Goal: Information Seeking & Learning: Check status

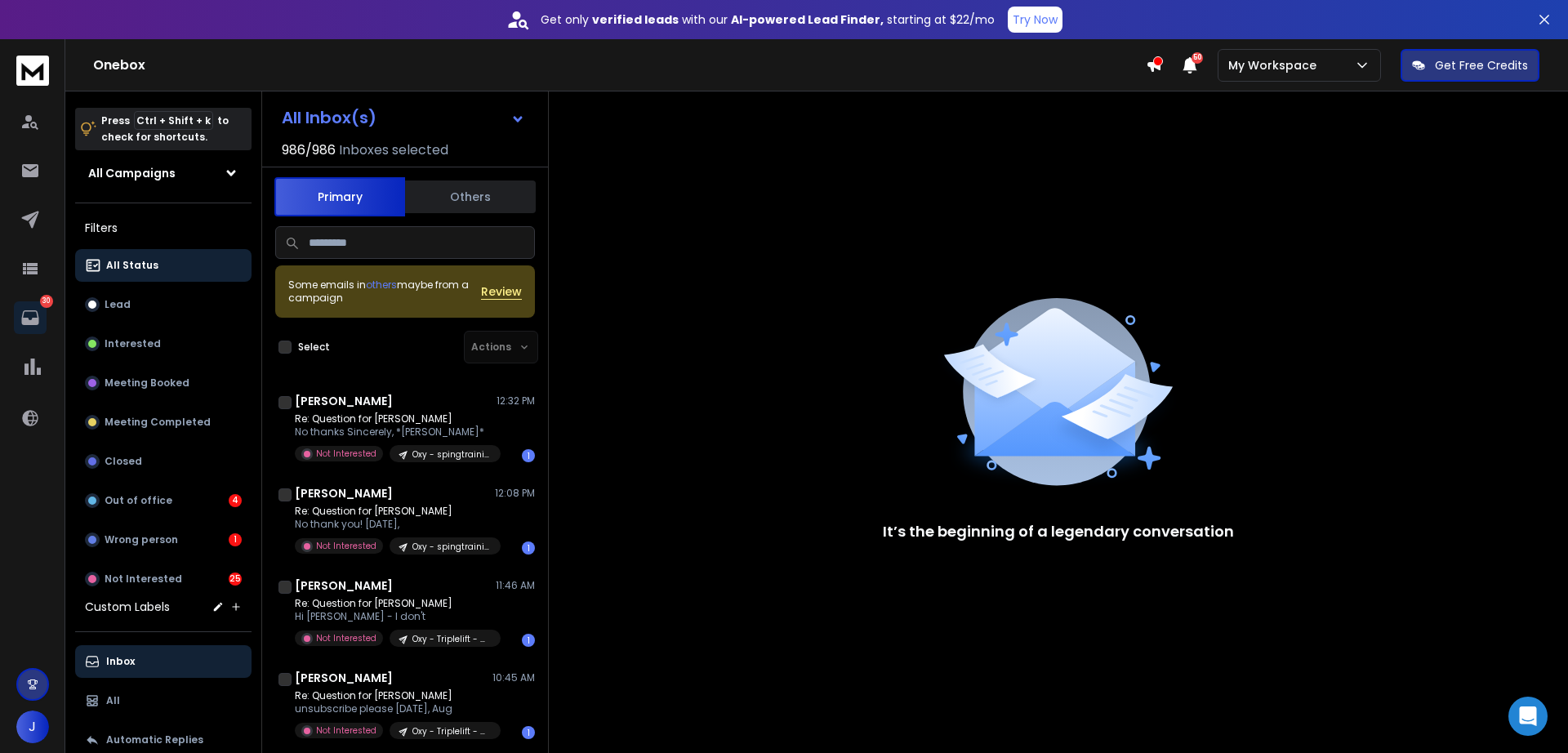
click at [1094, 483] on icon at bounding box center [1058, 391] width 245 height 188
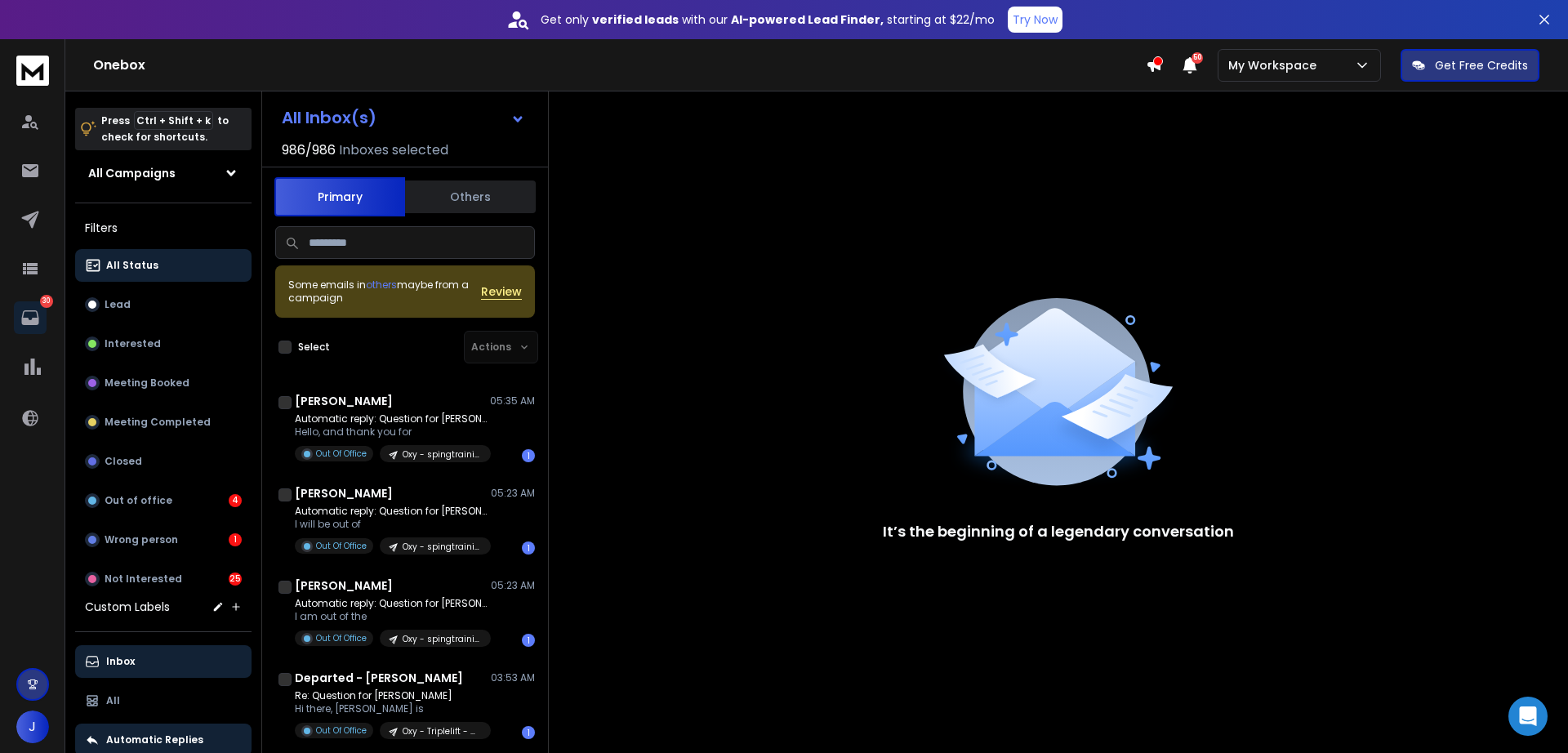
click at [139, 646] on button "Inbox" at bounding box center [163, 661] width 177 height 33
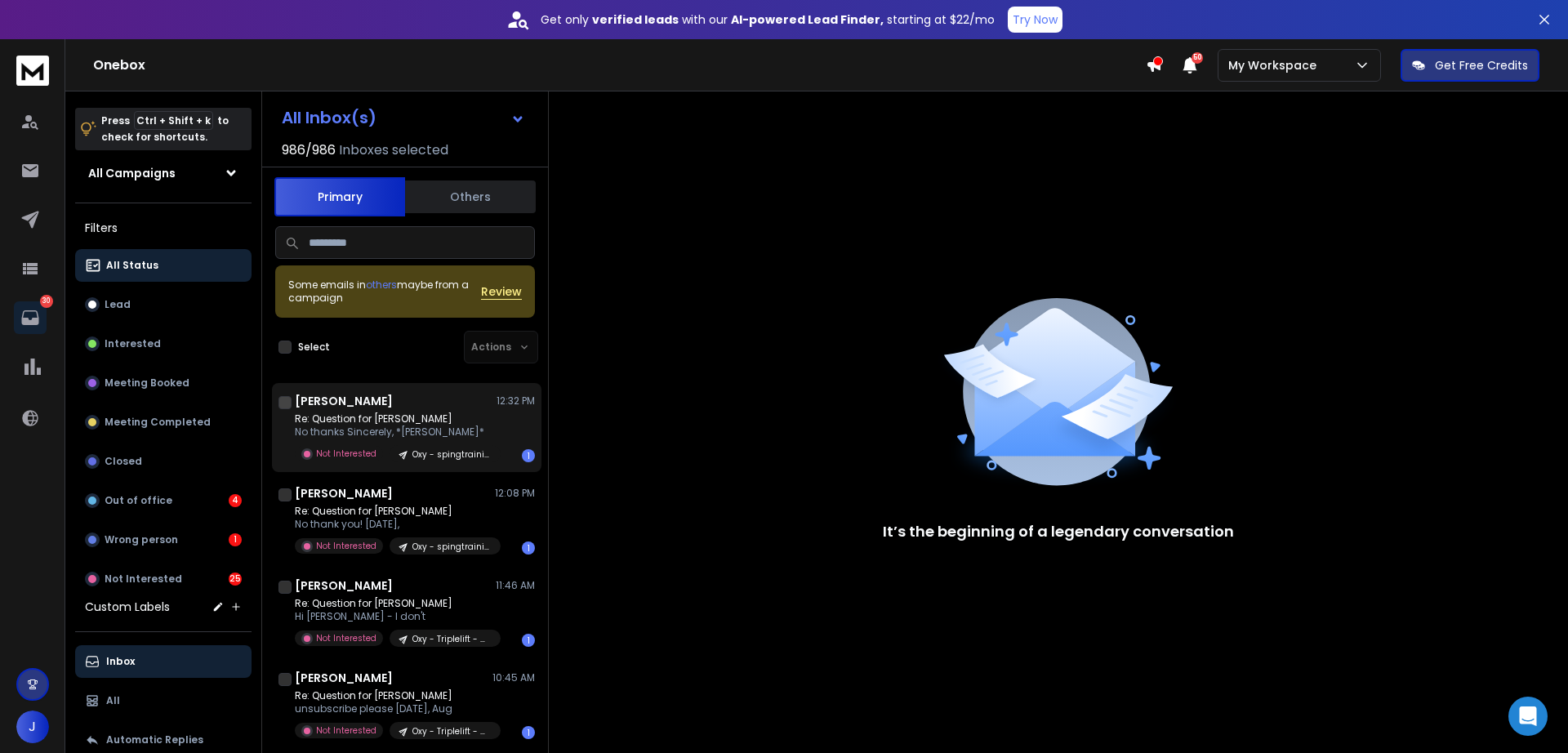
click at [390, 430] on p "No thanks Sincerely, *[PERSON_NAME]*" at bounding box center [393, 431] width 196 height 13
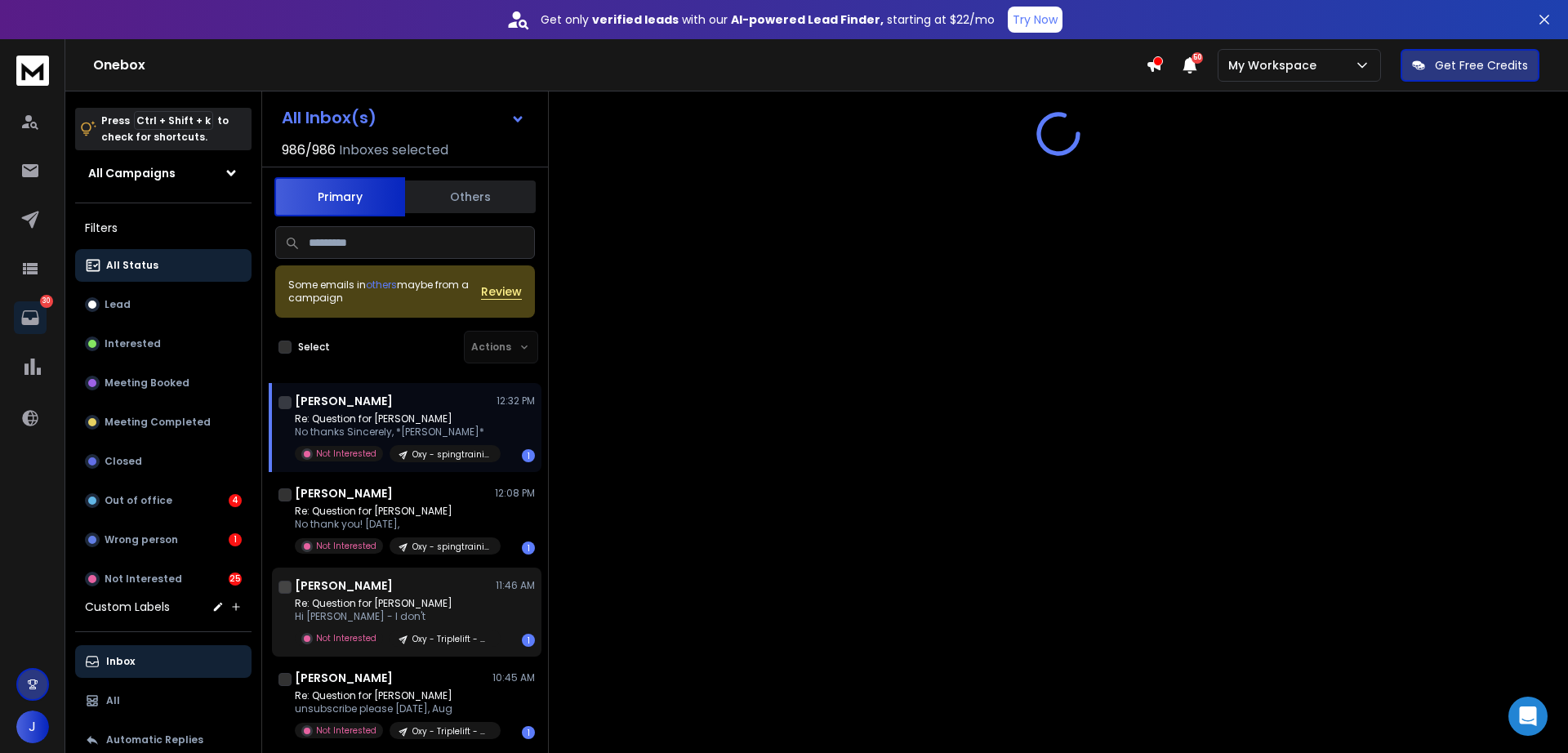
drag, startPoint x: 402, startPoint y: 513, endPoint x: 408, endPoint y: 593, distance: 80.2
click at [402, 515] on p "Re: Question for [PERSON_NAME]" at bounding box center [393, 511] width 196 height 13
click at [408, 594] on div "[PERSON_NAME] 11:46 AM Re: Question for [PERSON_NAME] Hi [PERSON_NAME] - I don'…" at bounding box center [415, 612] width 240 height 70
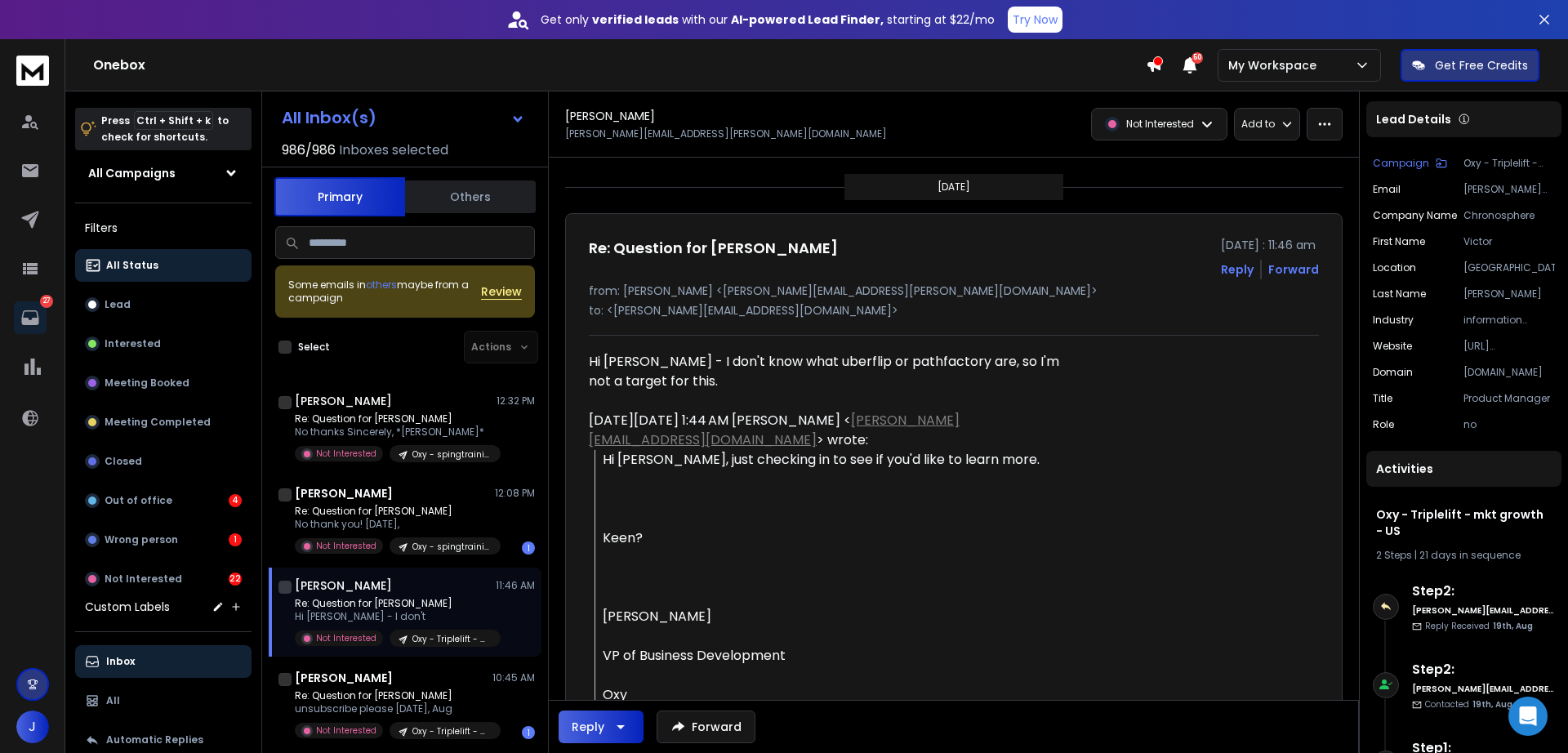
scroll to position [223, 0]
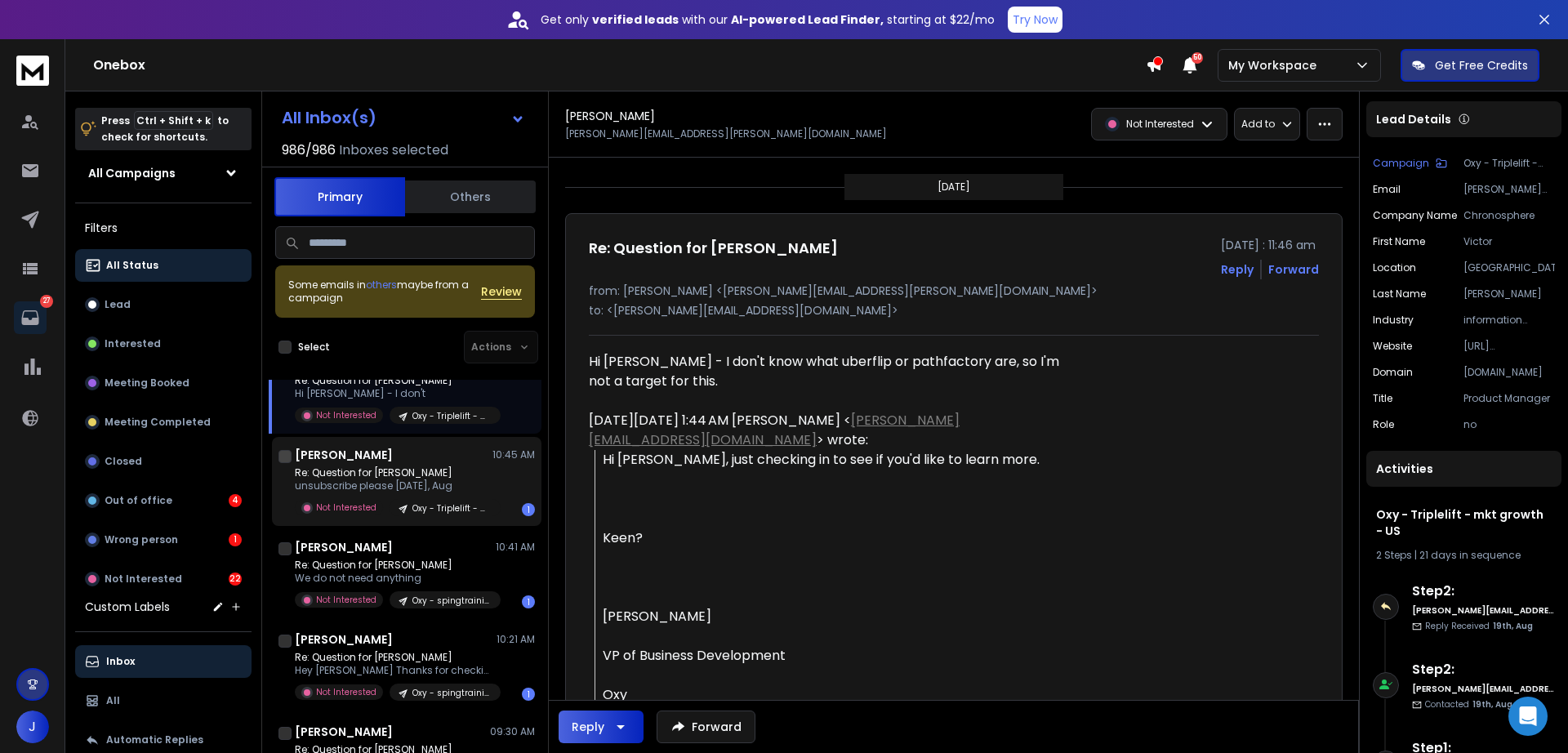
click at [474, 455] on div "[PERSON_NAME] 10:45 AM" at bounding box center [415, 455] width 240 height 16
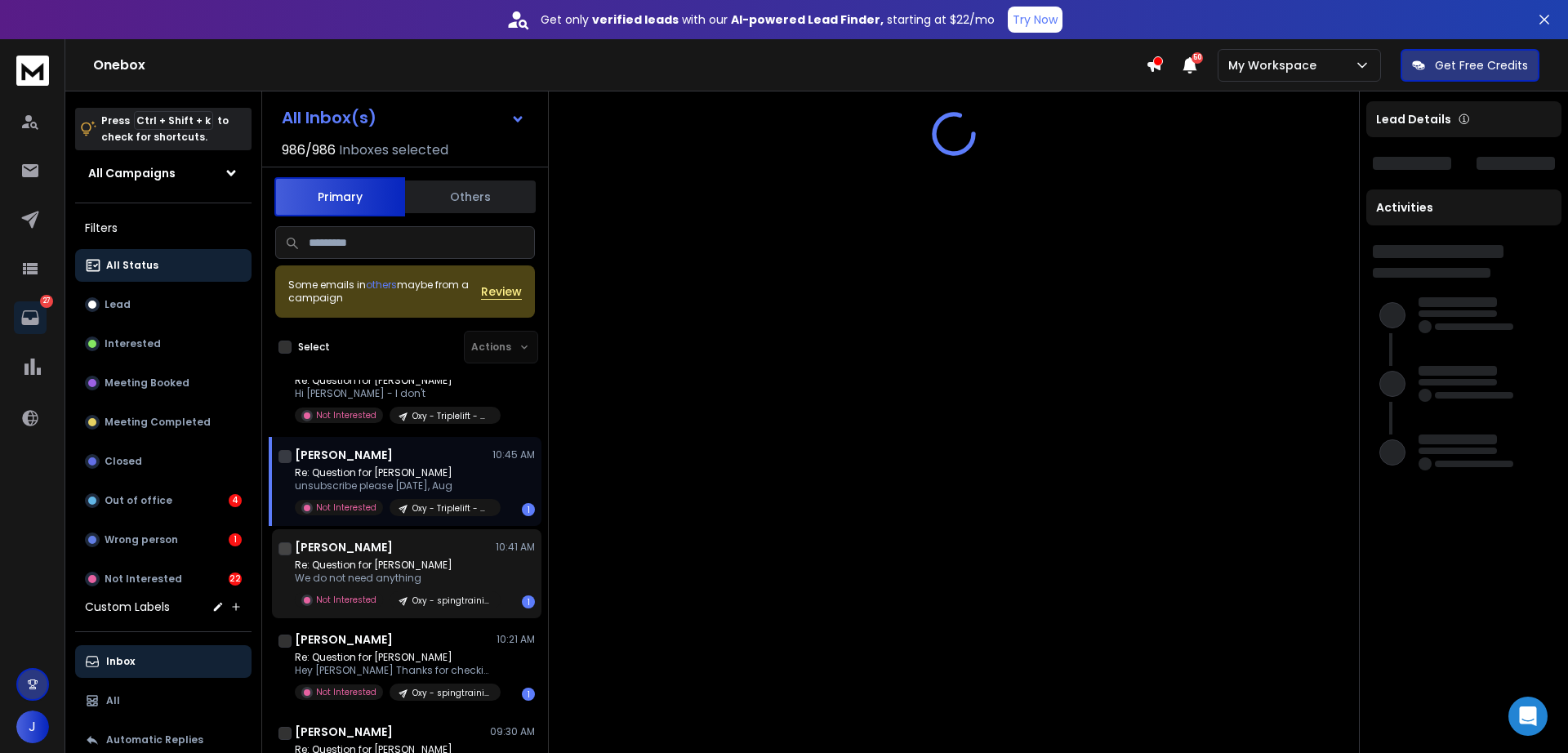
click at [425, 565] on p "Re: Question for [PERSON_NAME]" at bounding box center [393, 565] width 196 height 13
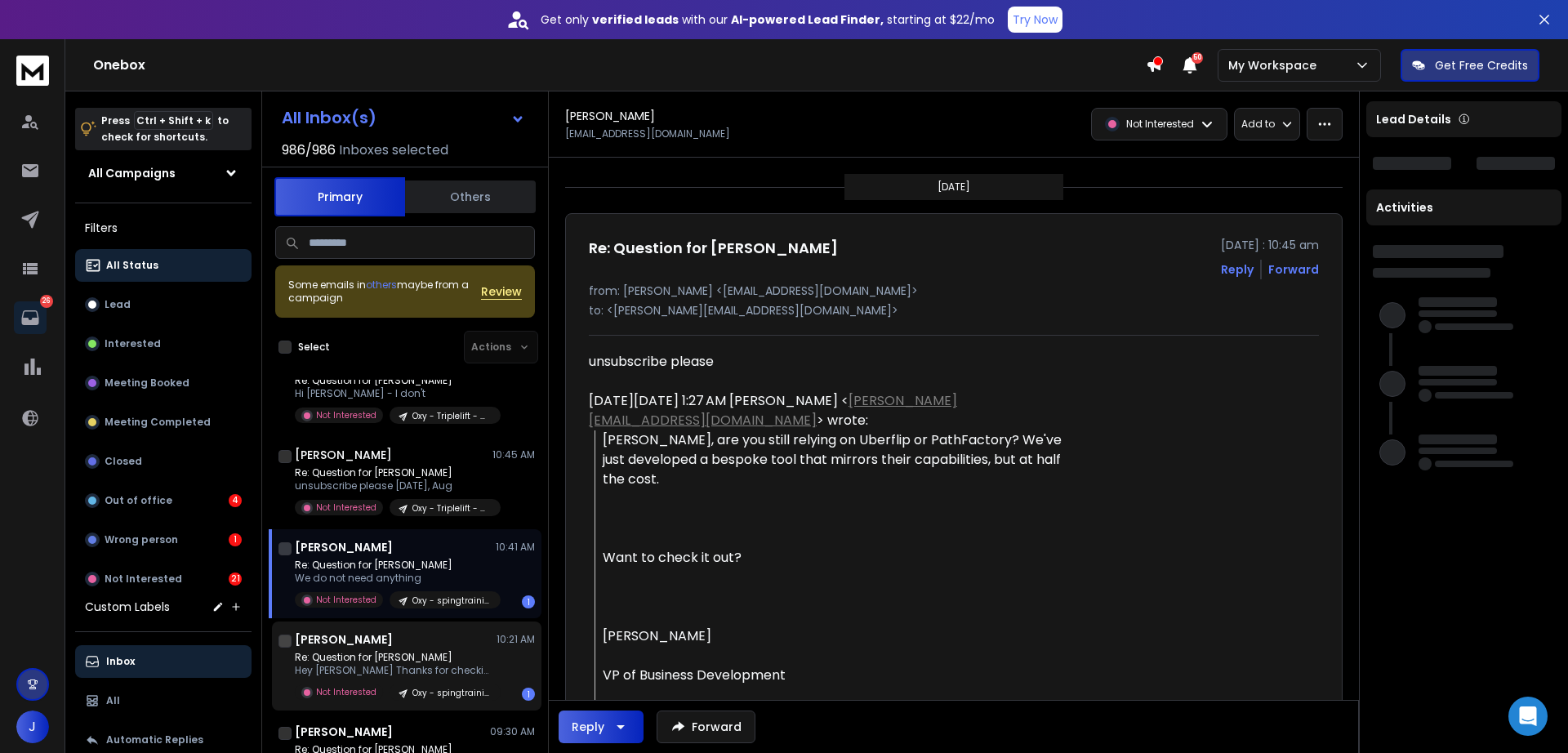
click at [419, 656] on p "Re: Question for [PERSON_NAME]" at bounding box center [393, 657] width 196 height 13
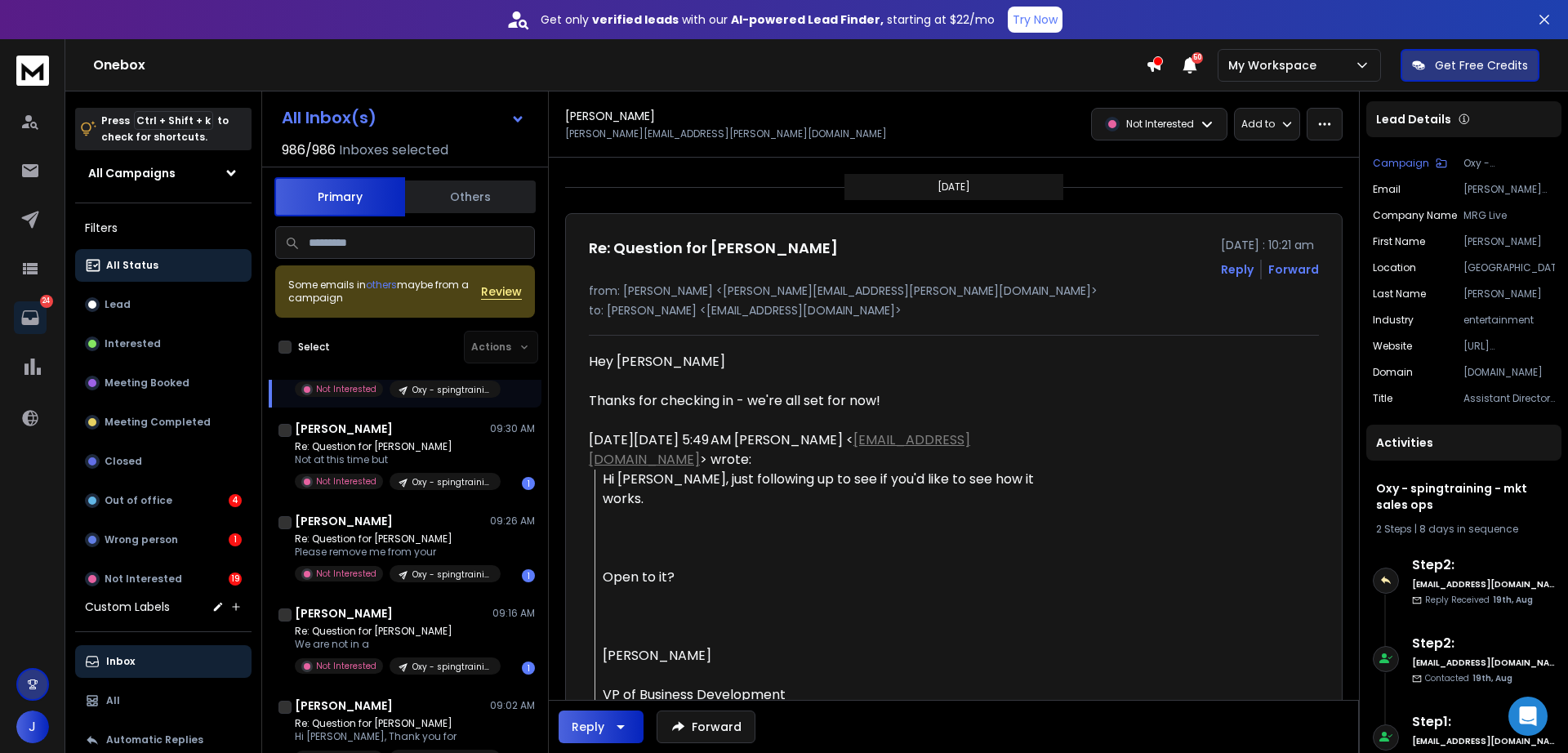
scroll to position [543, 0]
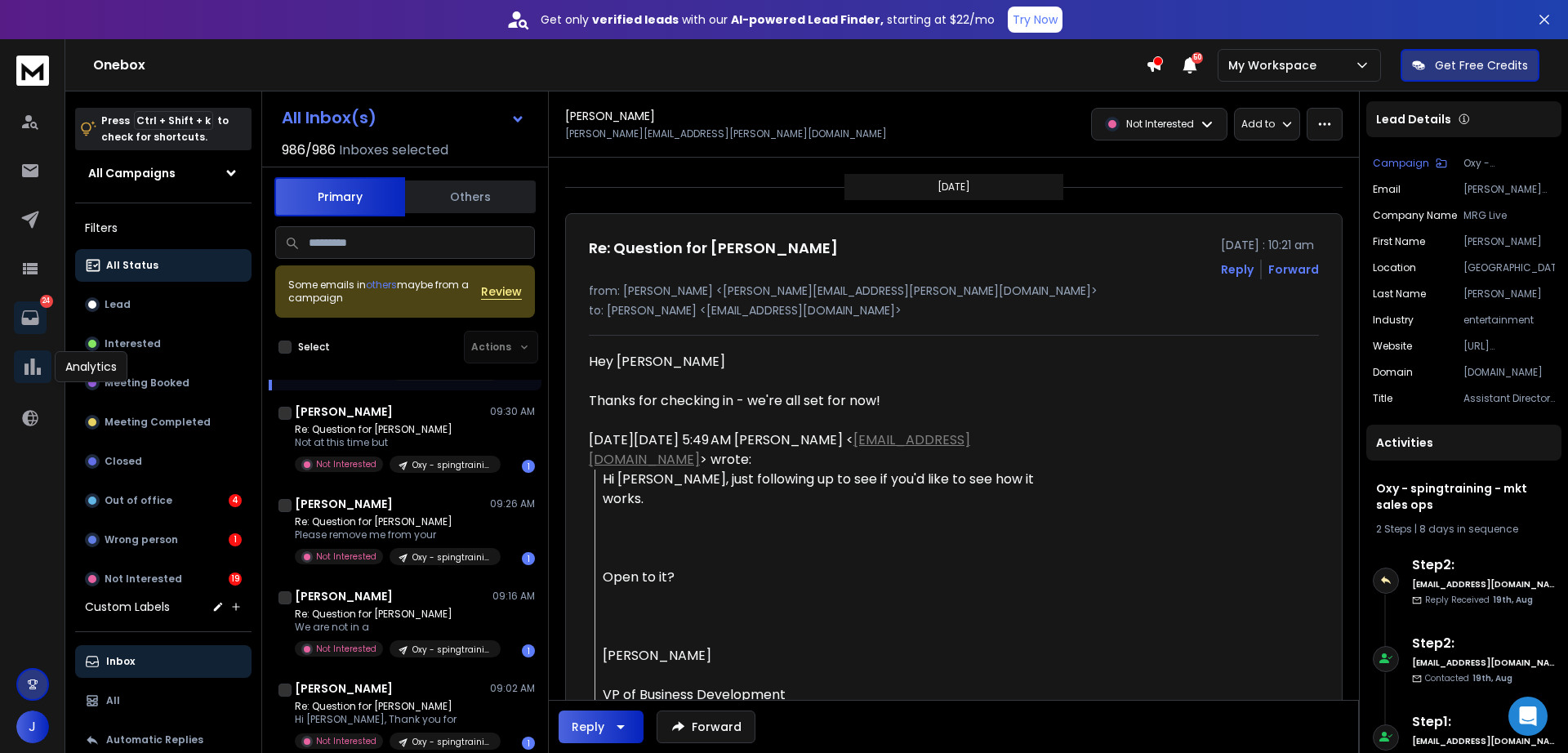
click at [42, 379] on link at bounding box center [32, 366] width 38 height 38
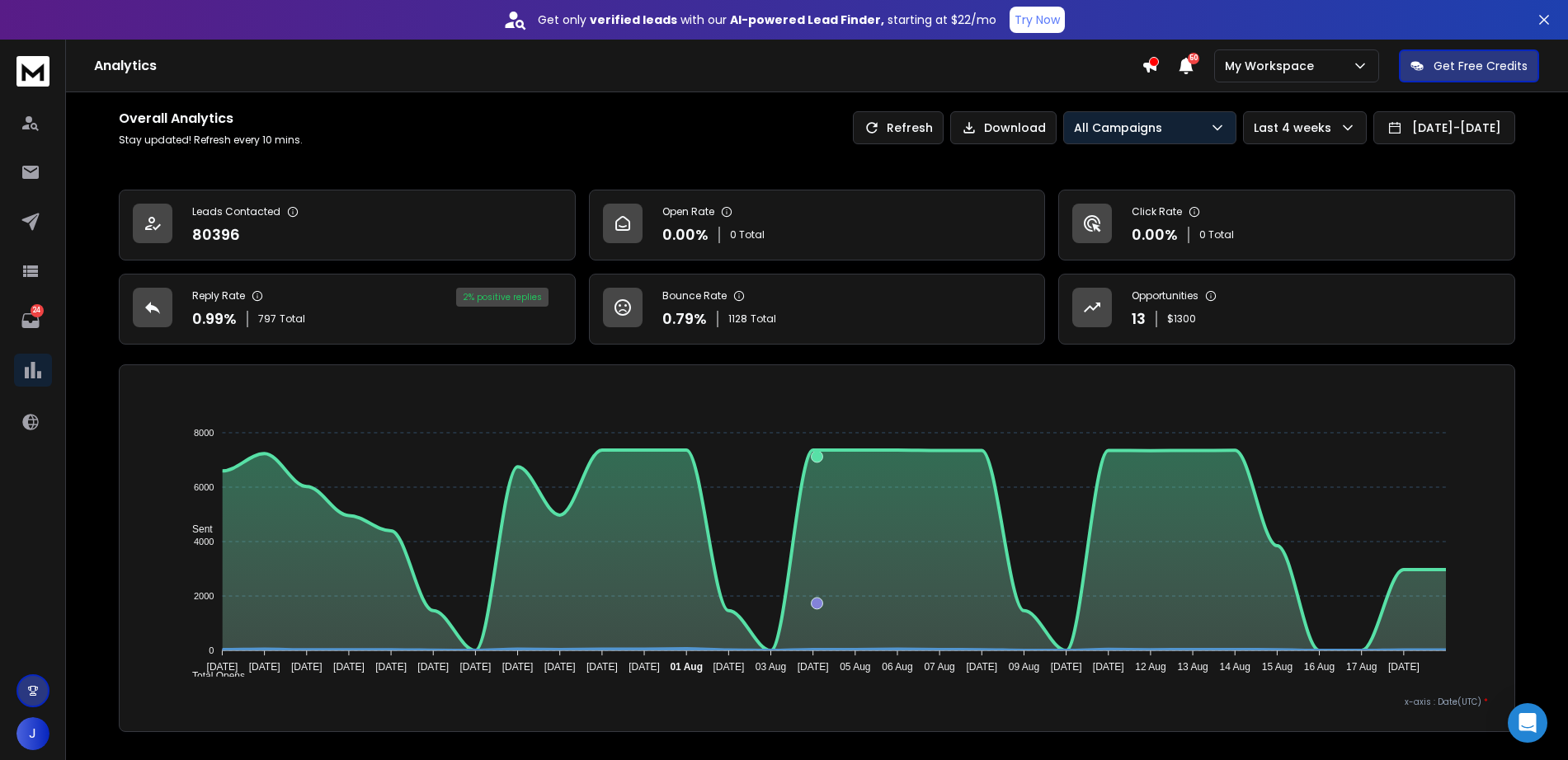
click at [1150, 121] on div "All Campaigns" at bounding box center [1150, 128] width 152 height 17
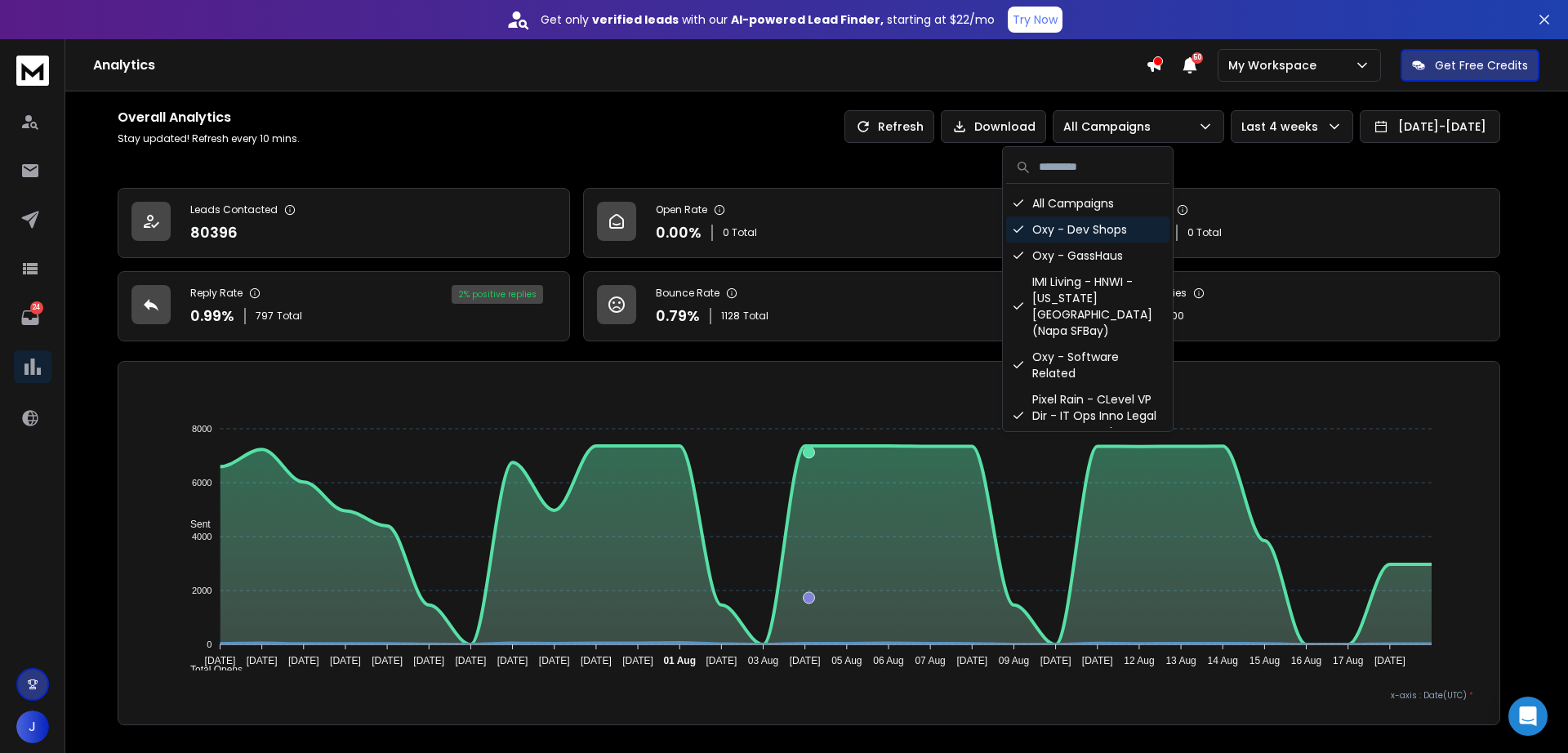
click at [1076, 217] on div "Oxy - Dev Shops" at bounding box center [1087, 229] width 163 height 27
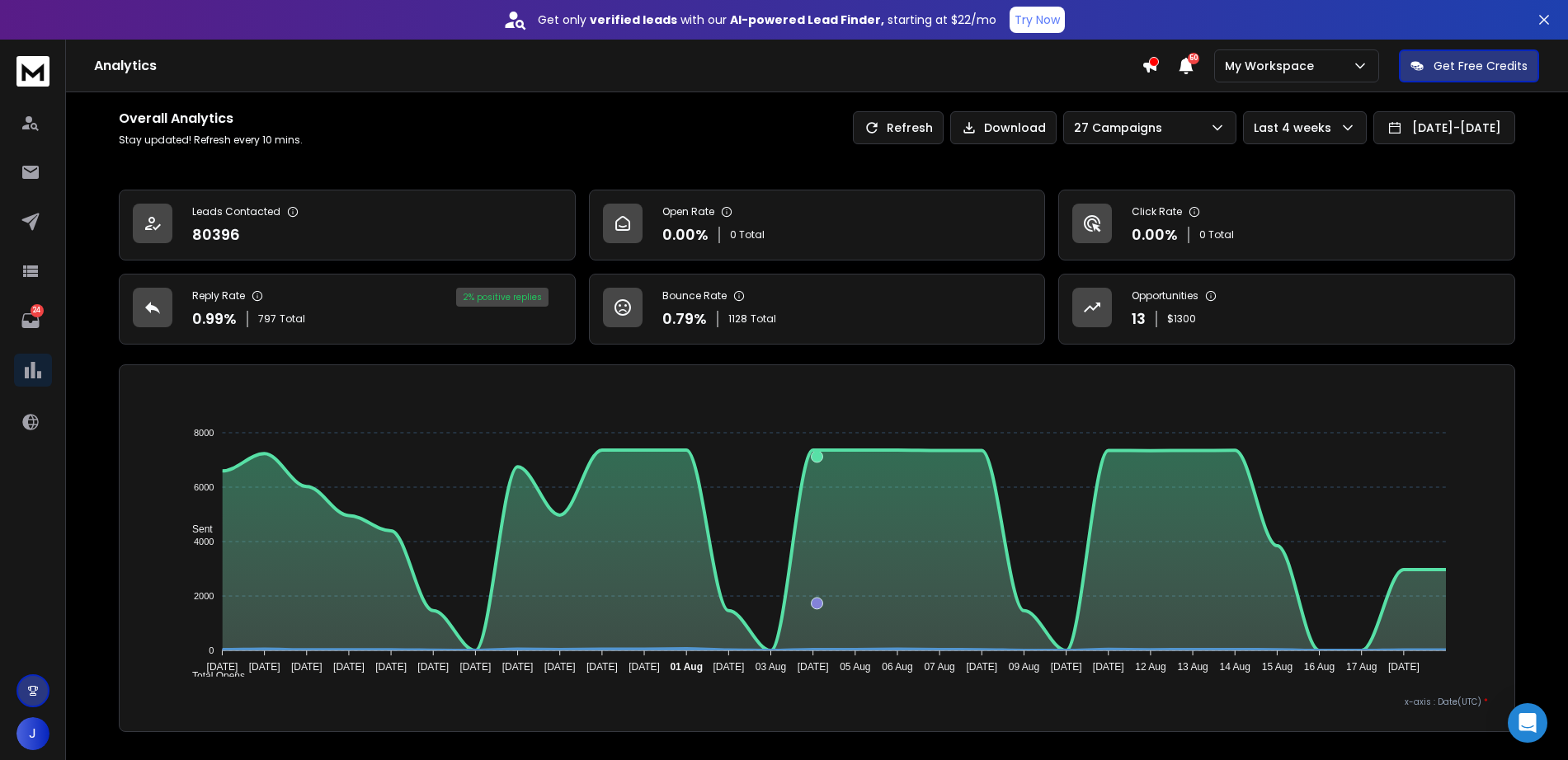
click at [1110, 134] on p "27 Campaigns" at bounding box center [1121, 128] width 95 height 17
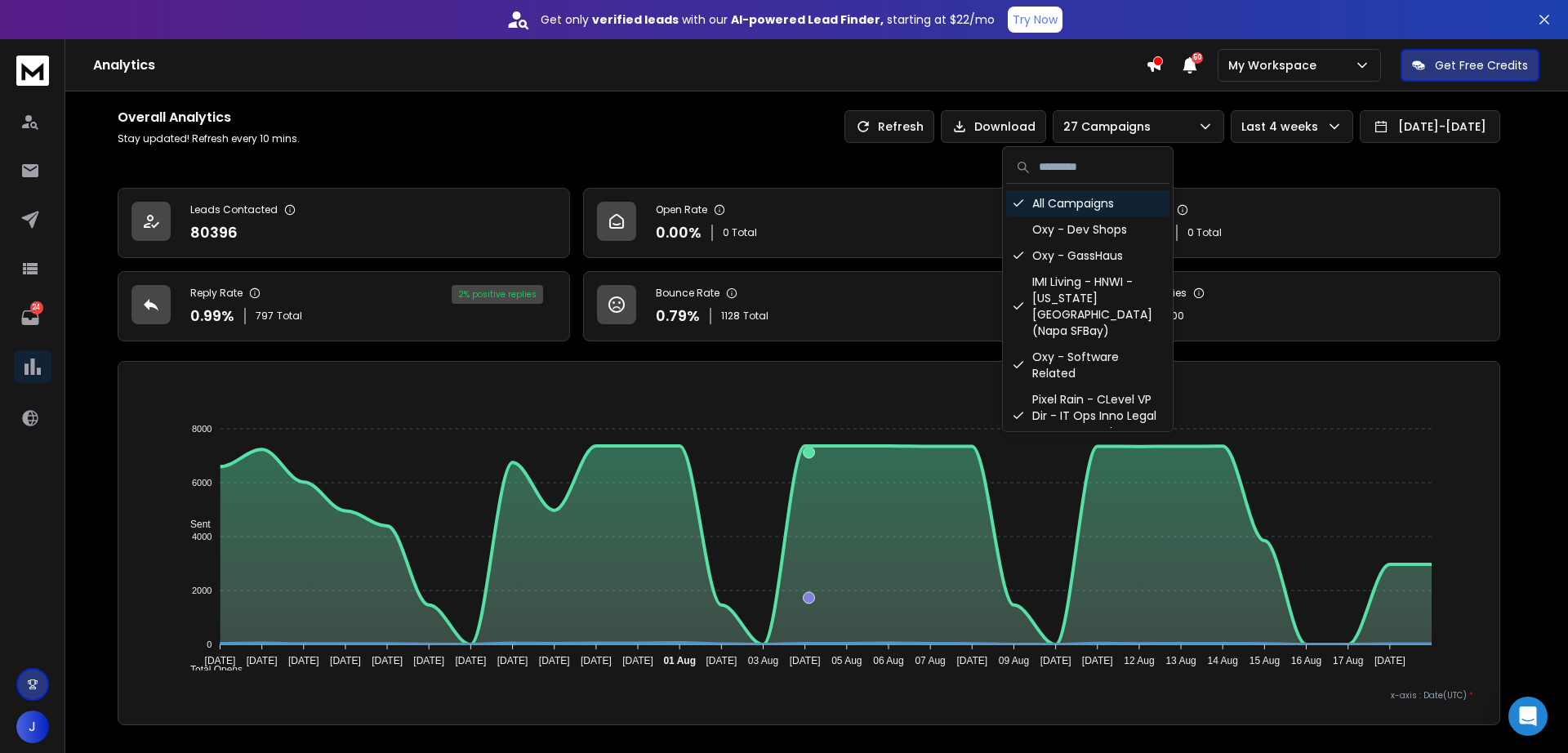
click at [1081, 205] on div "All Campaigns" at bounding box center [1087, 203] width 163 height 27
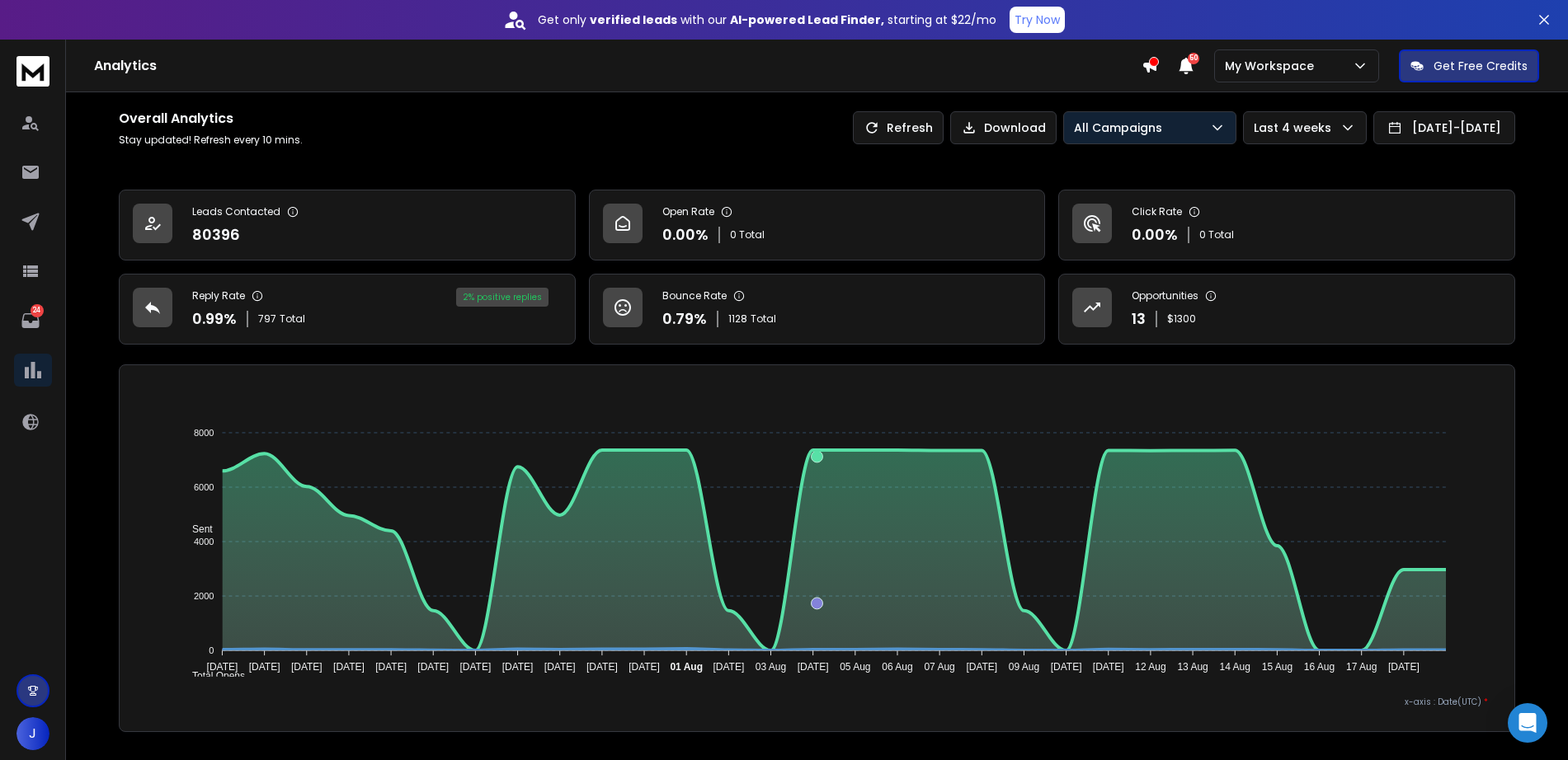
click at [1119, 126] on div "All Campaigns" at bounding box center [1150, 128] width 152 height 17
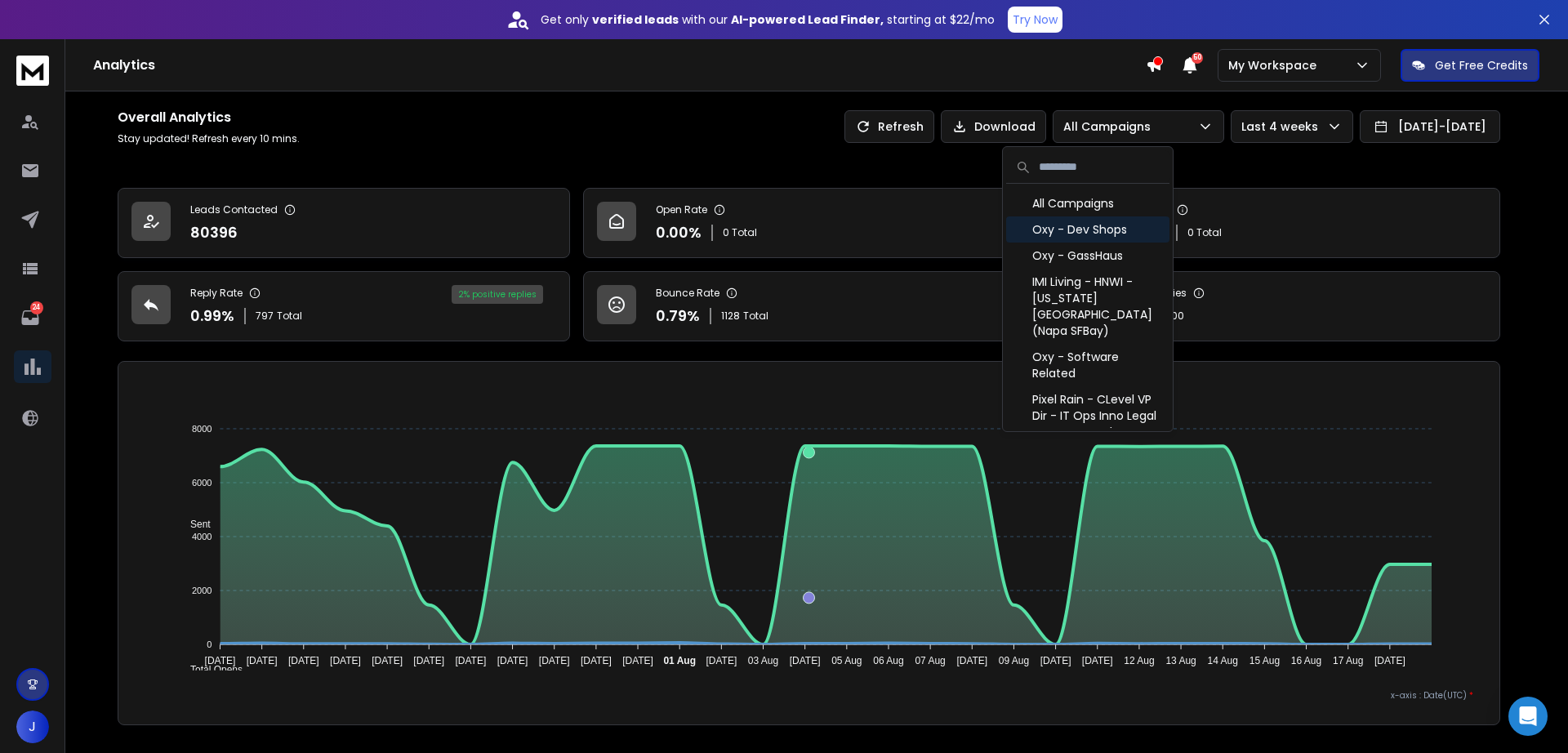
click at [1073, 230] on div "Oxy - Dev Shops" at bounding box center [1087, 229] width 163 height 27
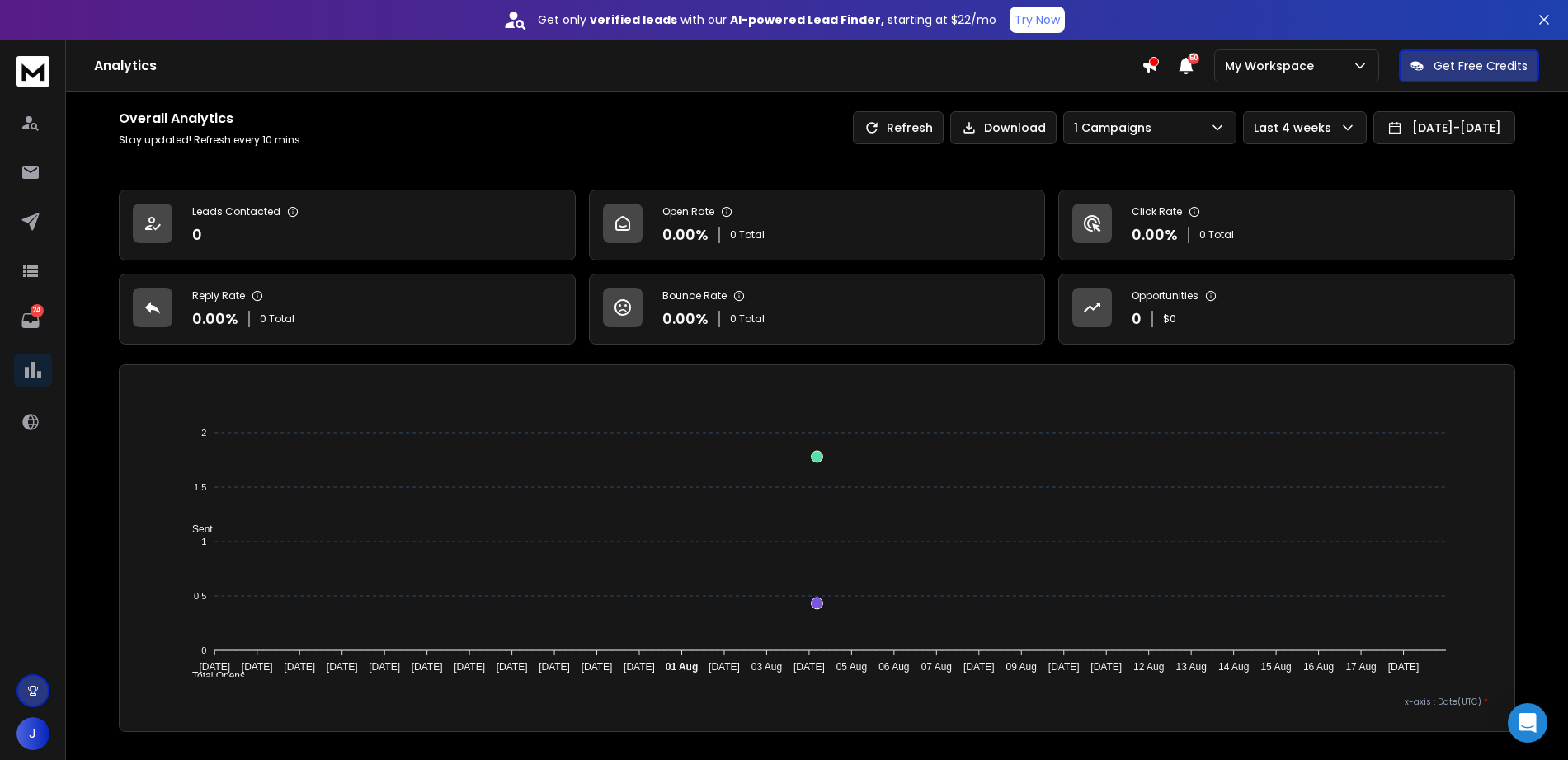
click at [1111, 133] on div "1 Campaigns" at bounding box center [1150, 128] width 152 height 17
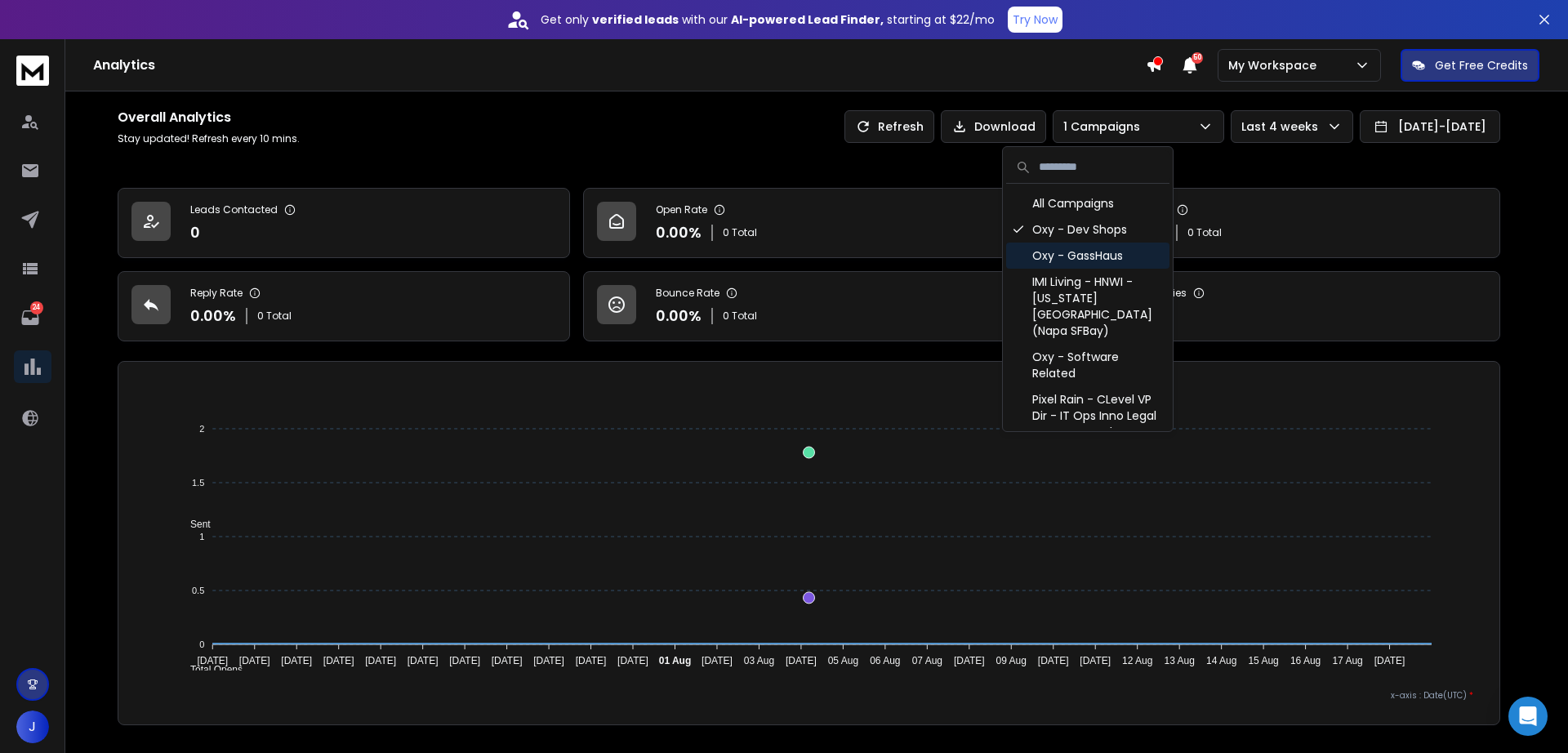
click at [1073, 247] on div "Oxy - GassHaus" at bounding box center [1087, 256] width 163 height 27
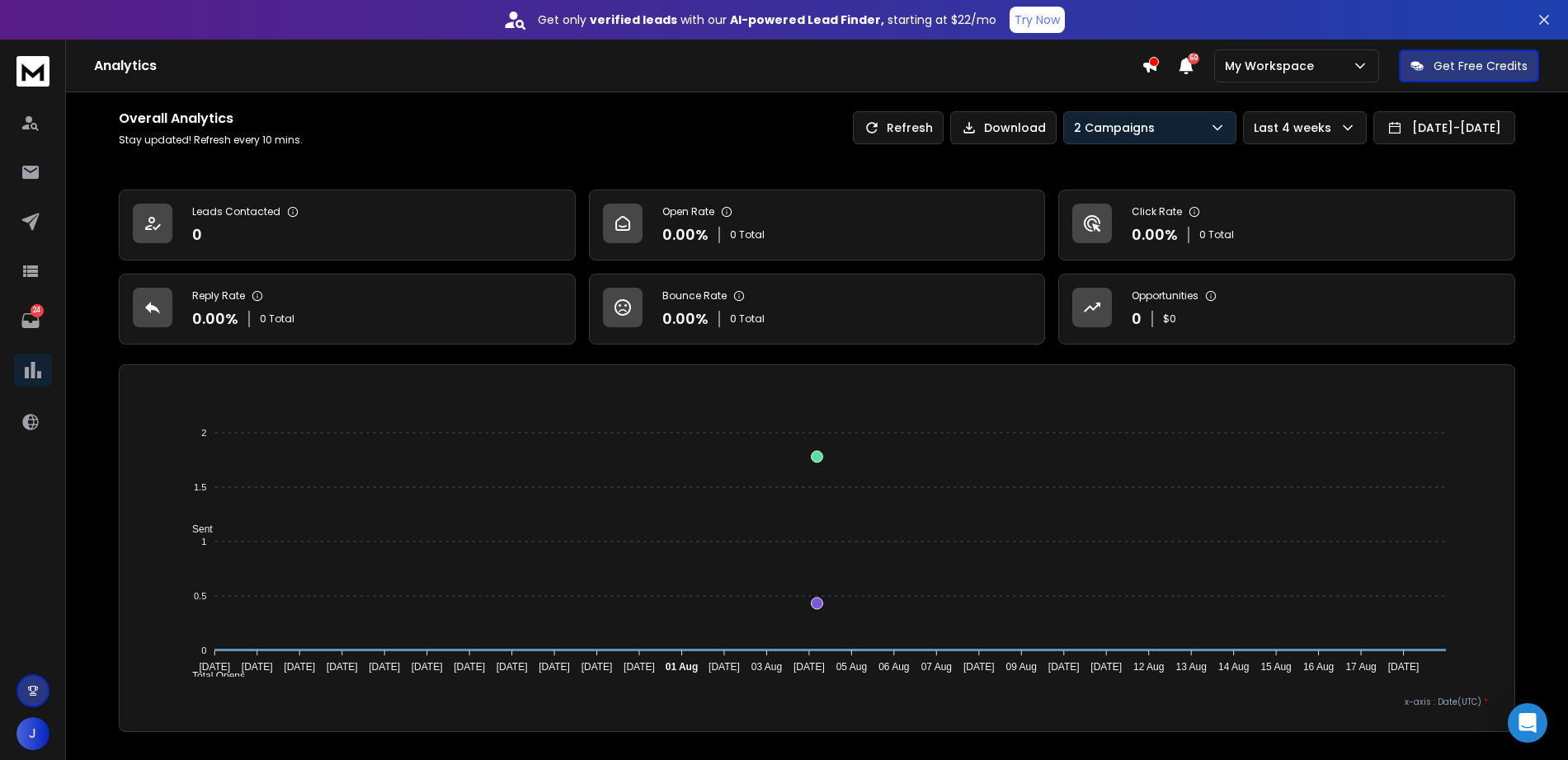
click at [1111, 131] on div "2 Campaigns" at bounding box center [1150, 128] width 152 height 17
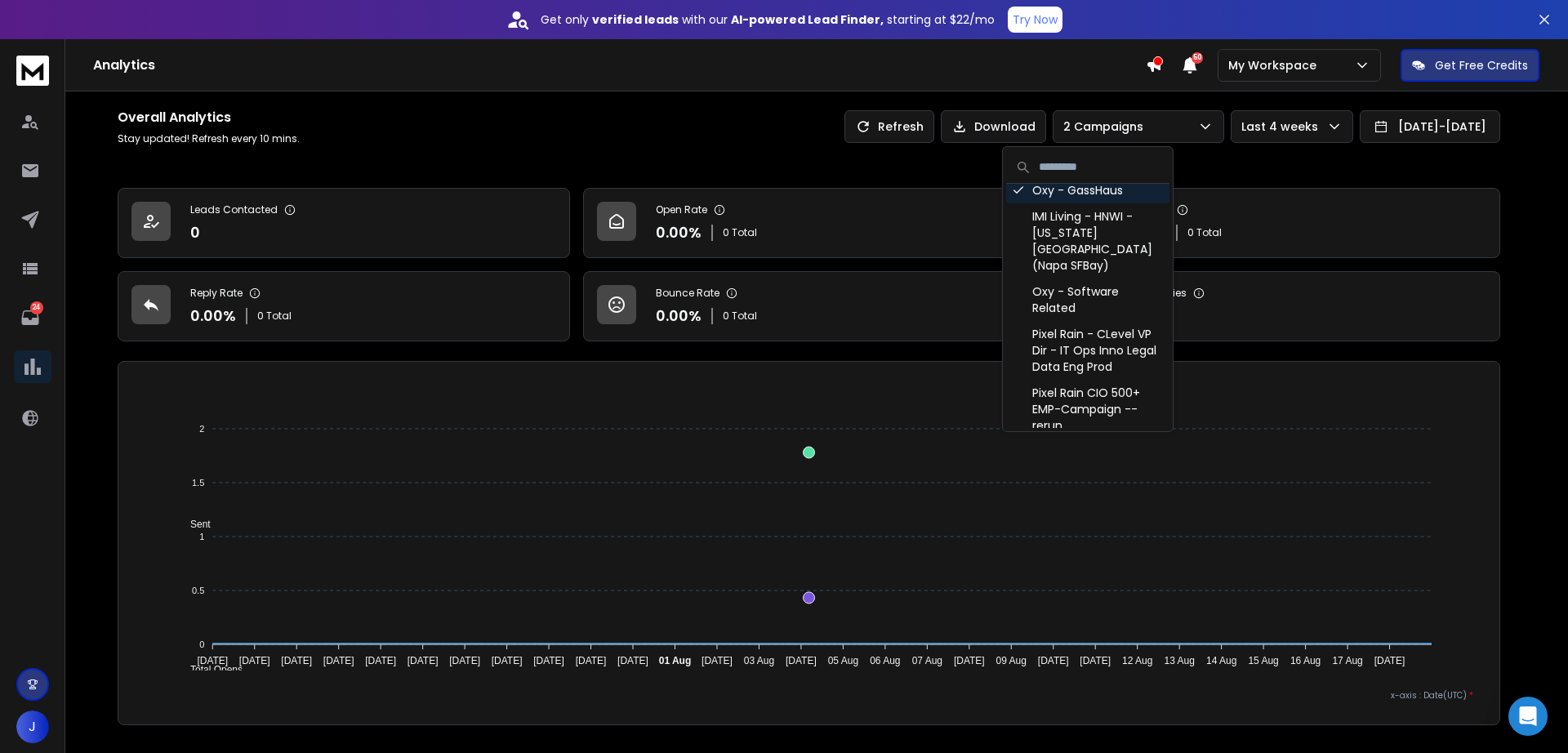
scroll to position [81, 0]
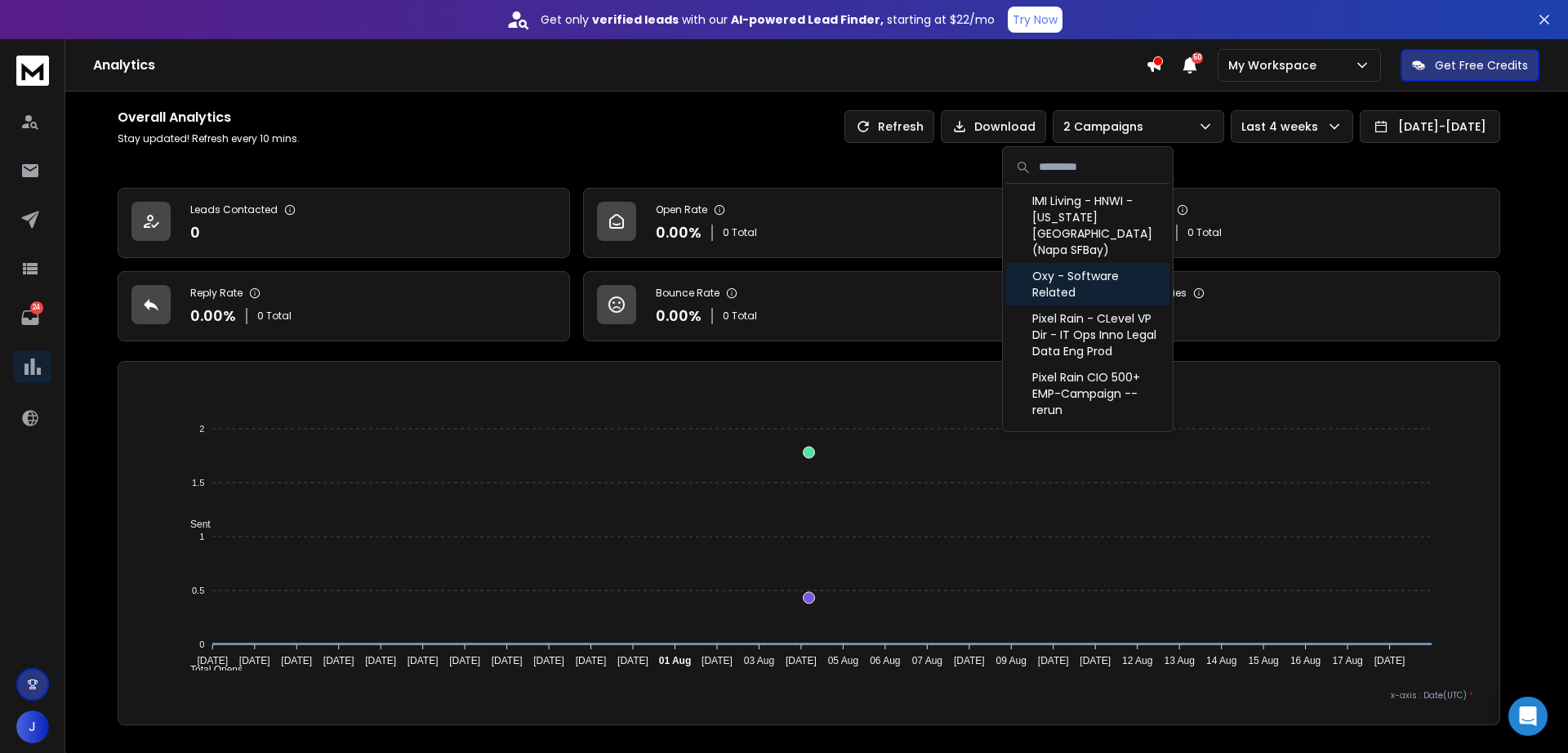
click at [1080, 266] on div "Oxy - Software Related" at bounding box center [1087, 284] width 163 height 42
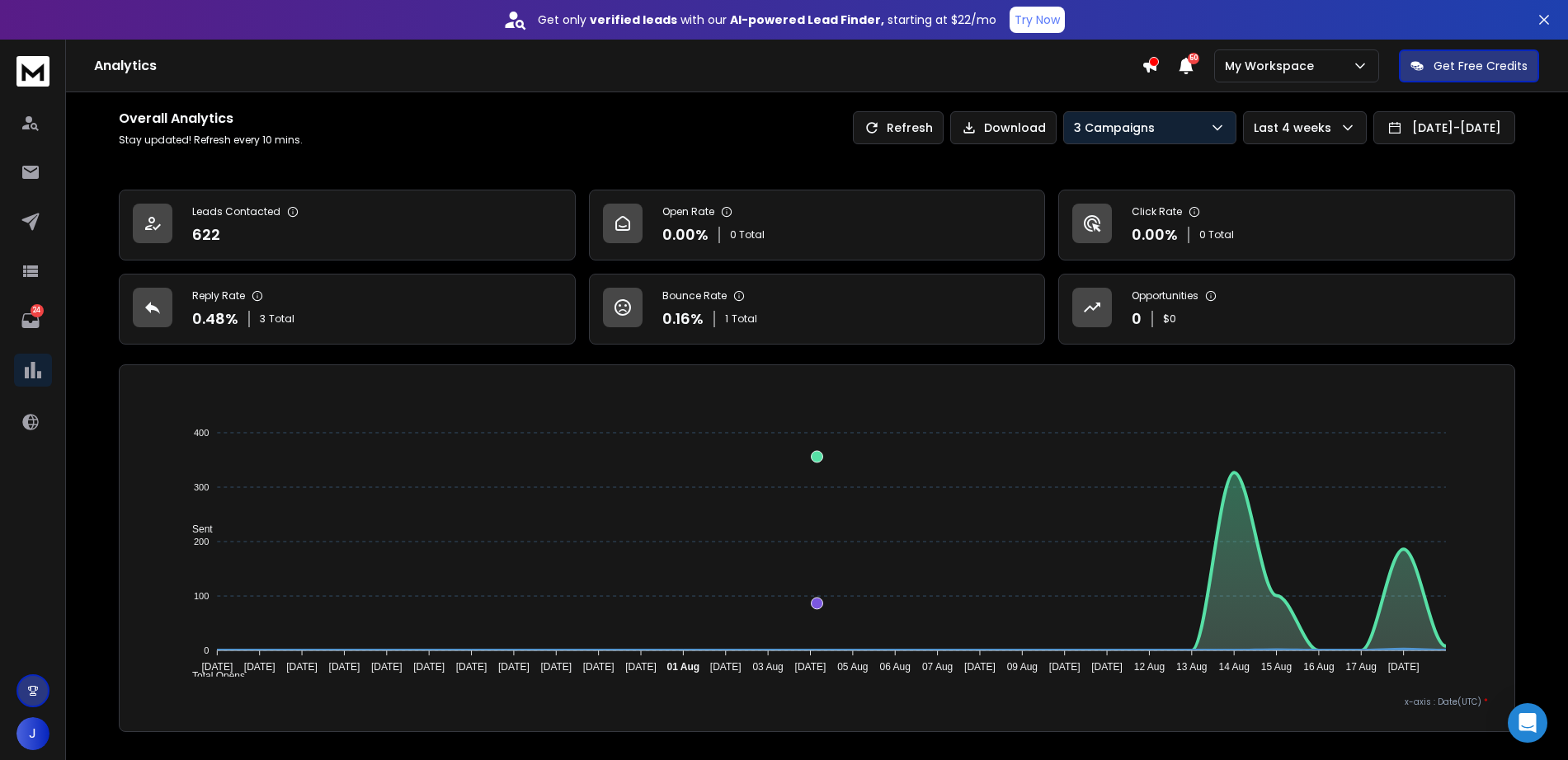
click at [1071, 141] on button "3 Campaigns" at bounding box center [1149, 128] width 173 height 33
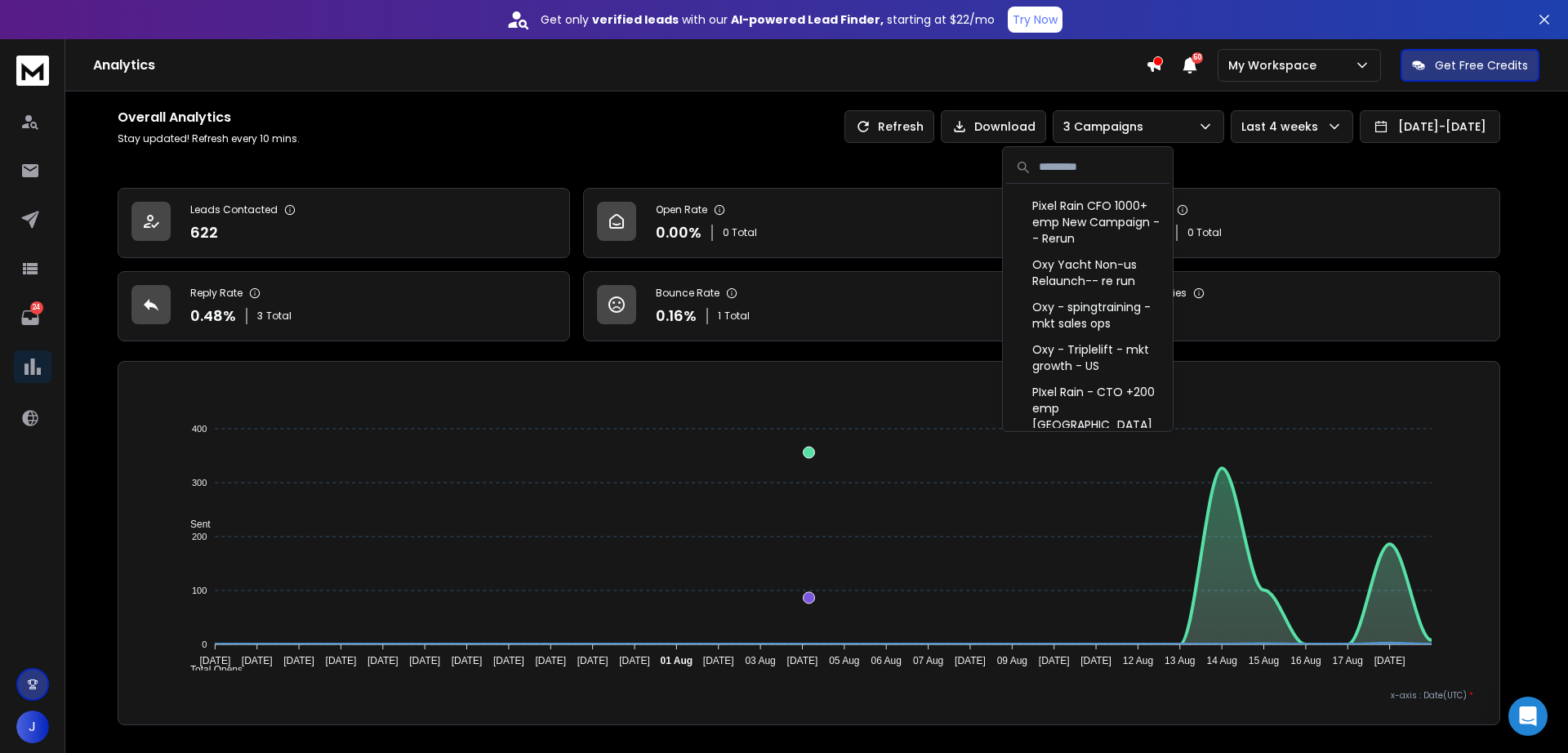
scroll to position [317, 0]
click at [1070, 252] on div "Oxy Yacht Non-us Relaunch-- re run" at bounding box center [1087, 267] width 163 height 42
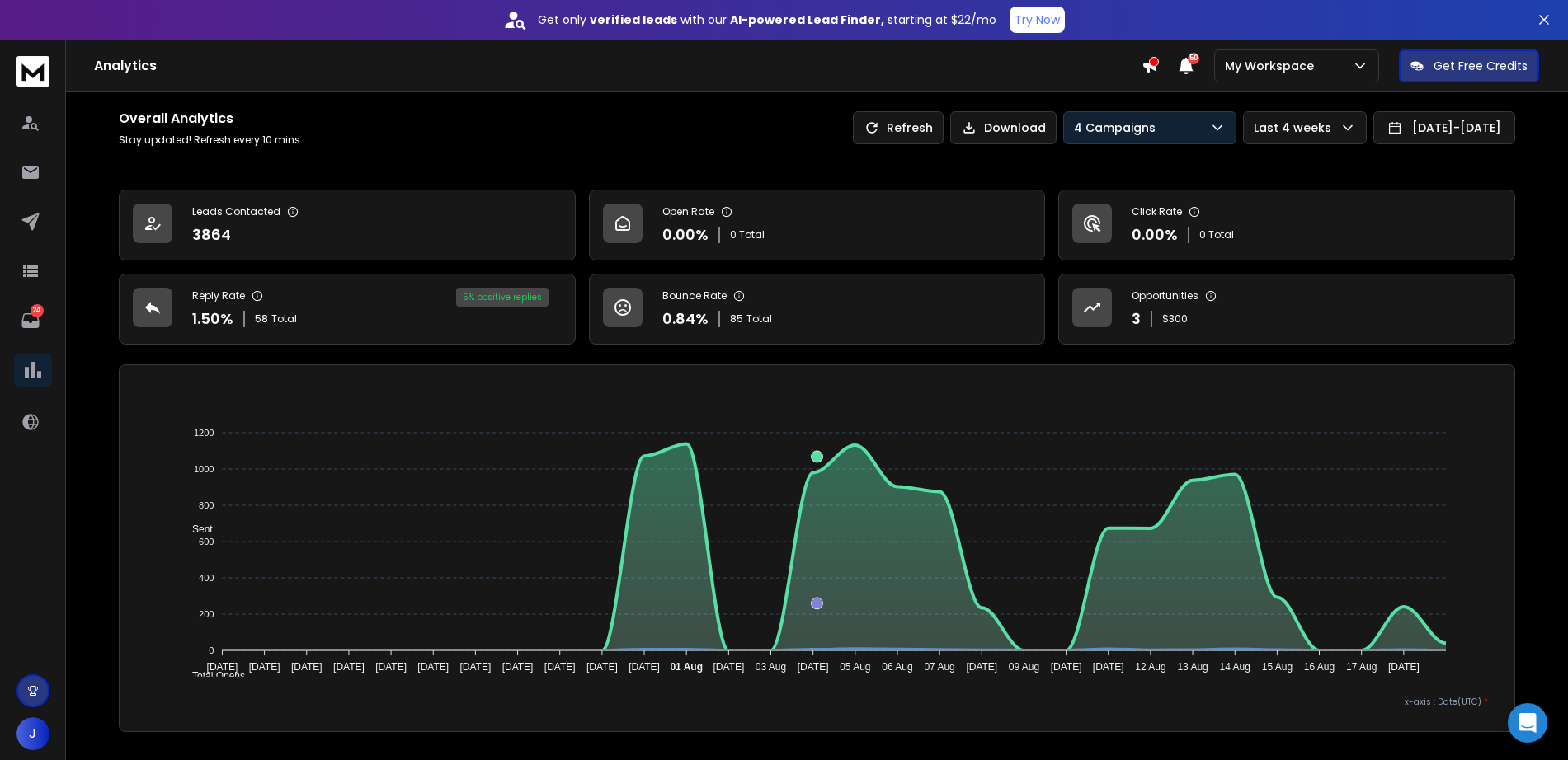
click at [1086, 134] on p "4 Campaigns" at bounding box center [1117, 128] width 88 height 17
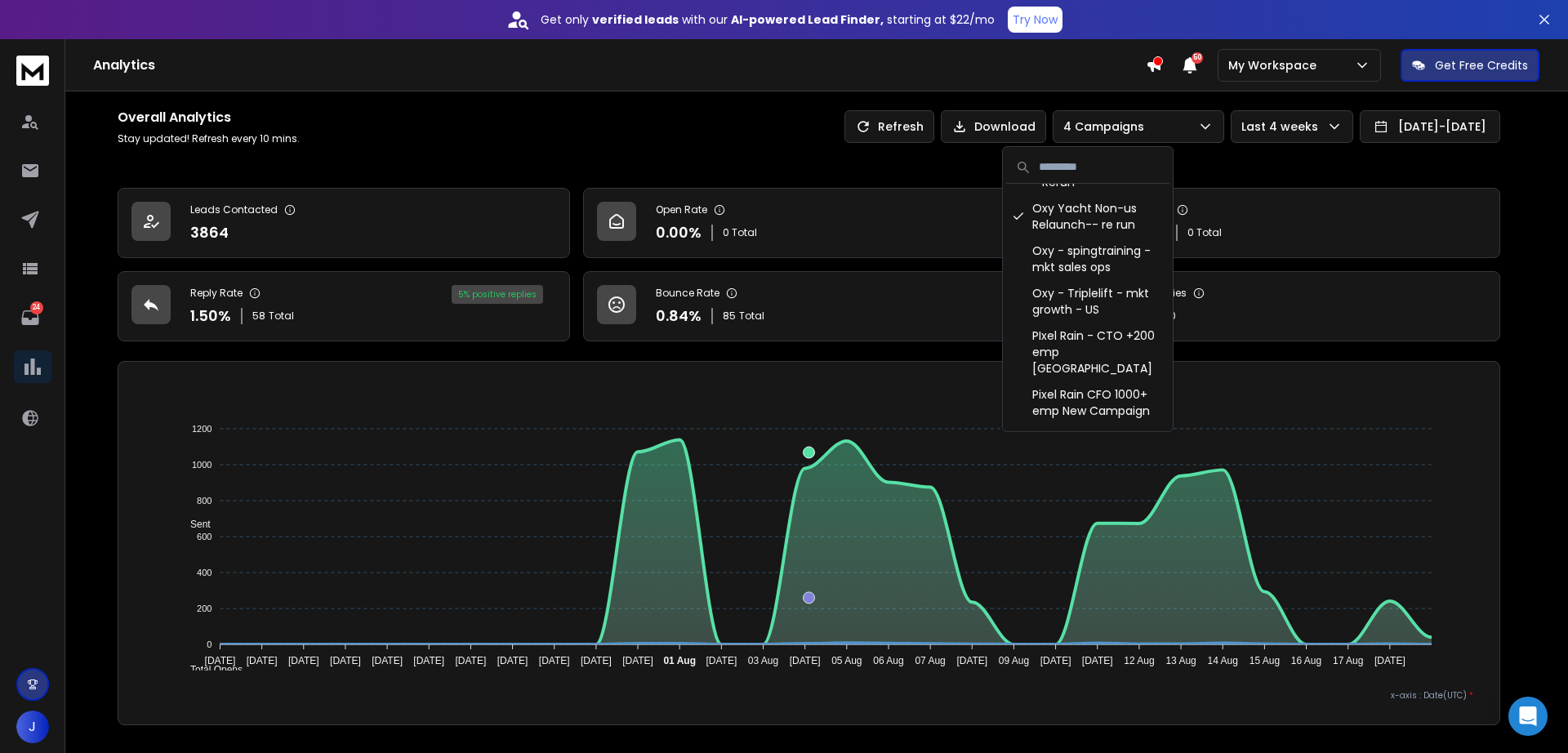
scroll to position [387, 0]
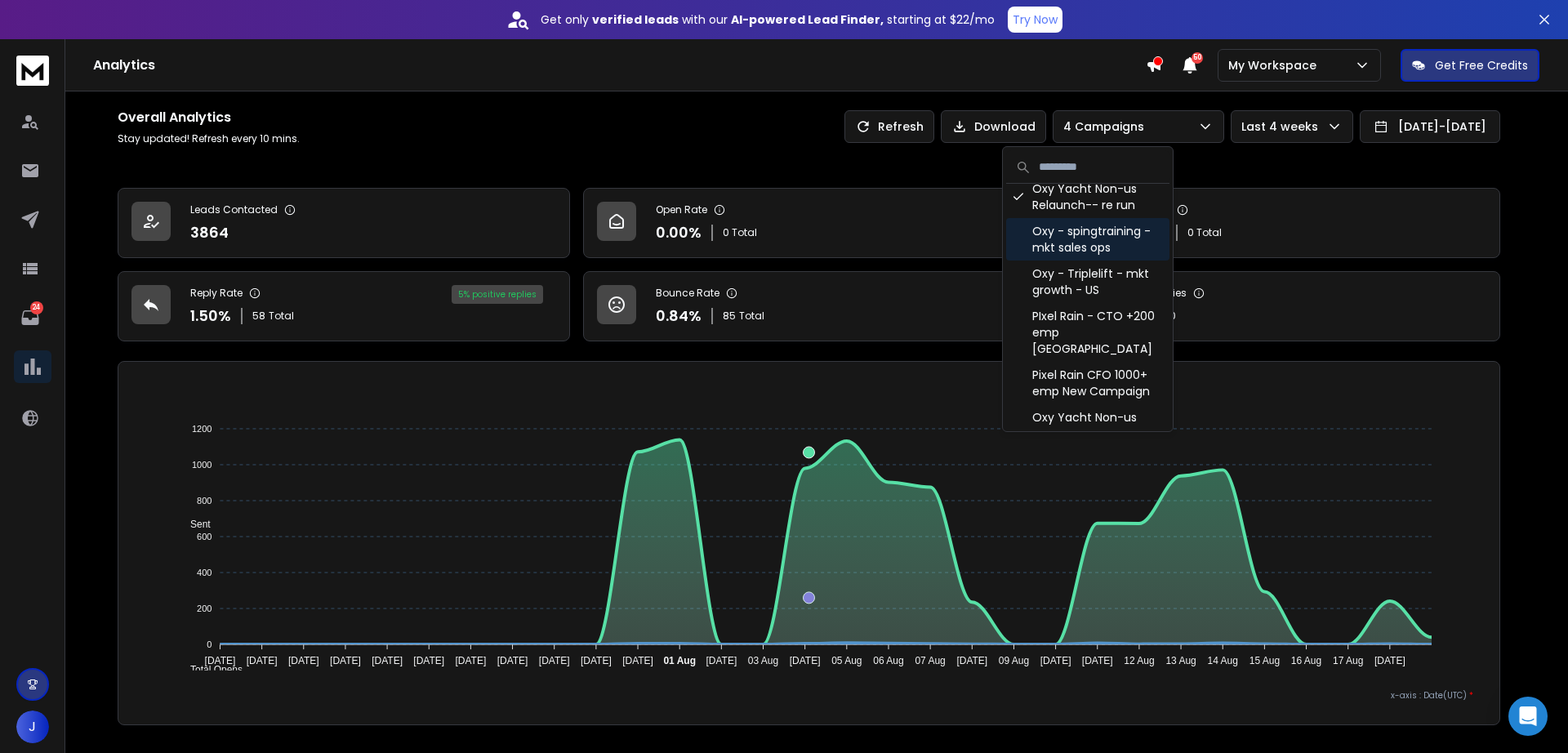
click at [1080, 236] on div "Oxy - spingtraining - mkt sales ops" at bounding box center [1087, 239] width 163 height 42
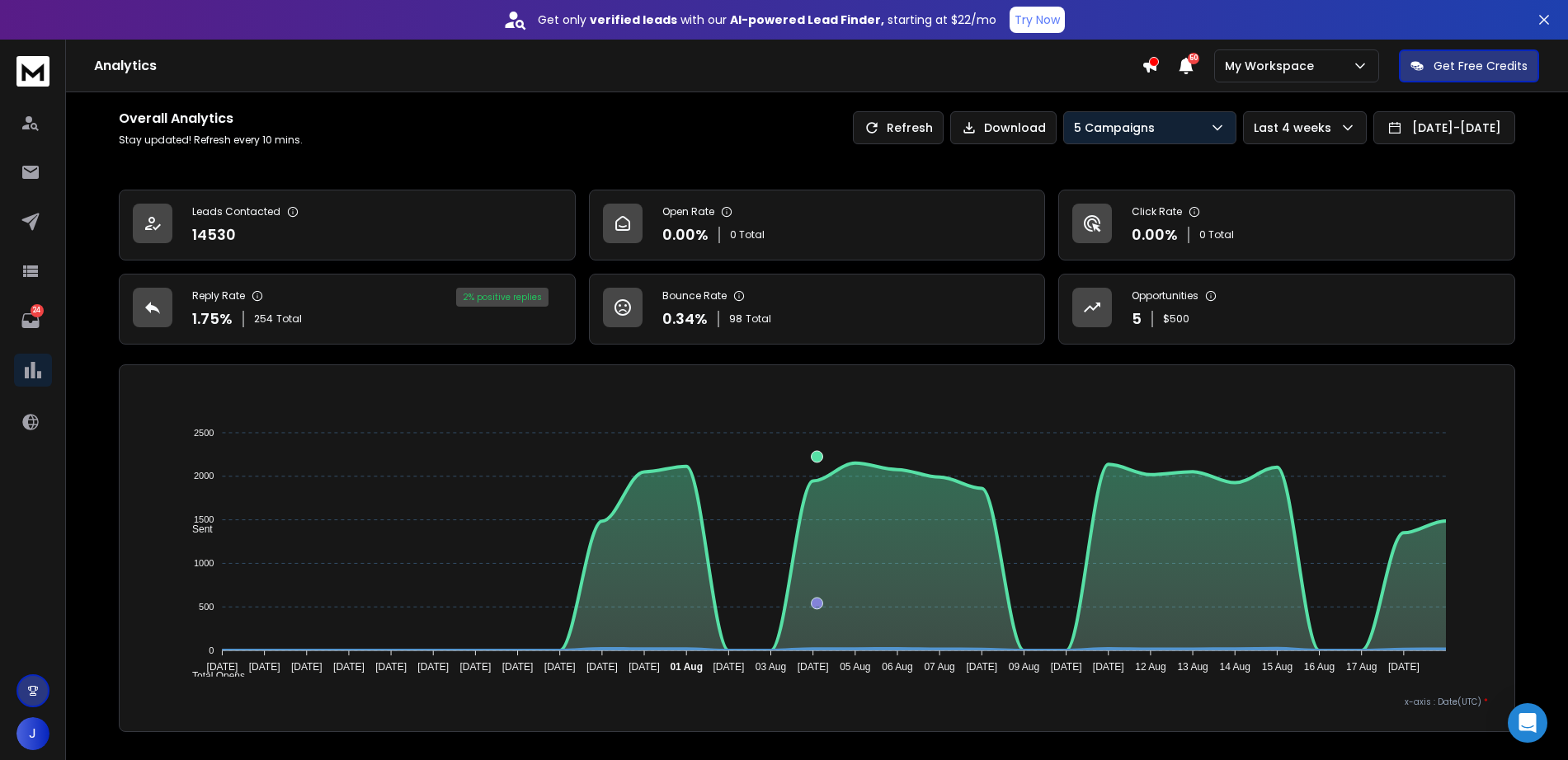
click at [1074, 133] on p "5 Campaigns" at bounding box center [1117, 128] width 87 height 17
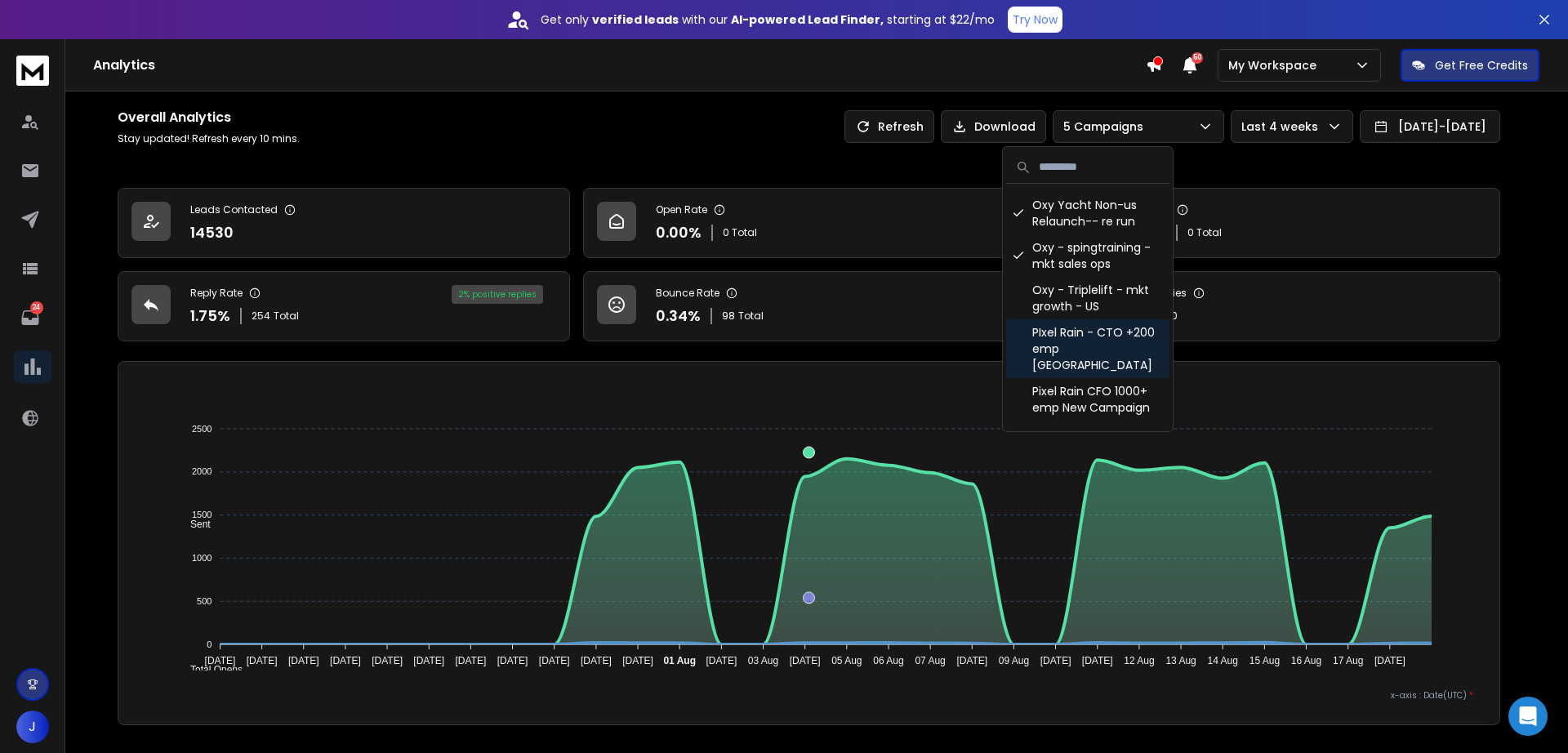
scroll to position [373, 0]
click at [1063, 277] on div "Oxy - Triplelift - mkt growth - US" at bounding box center [1087, 296] width 163 height 42
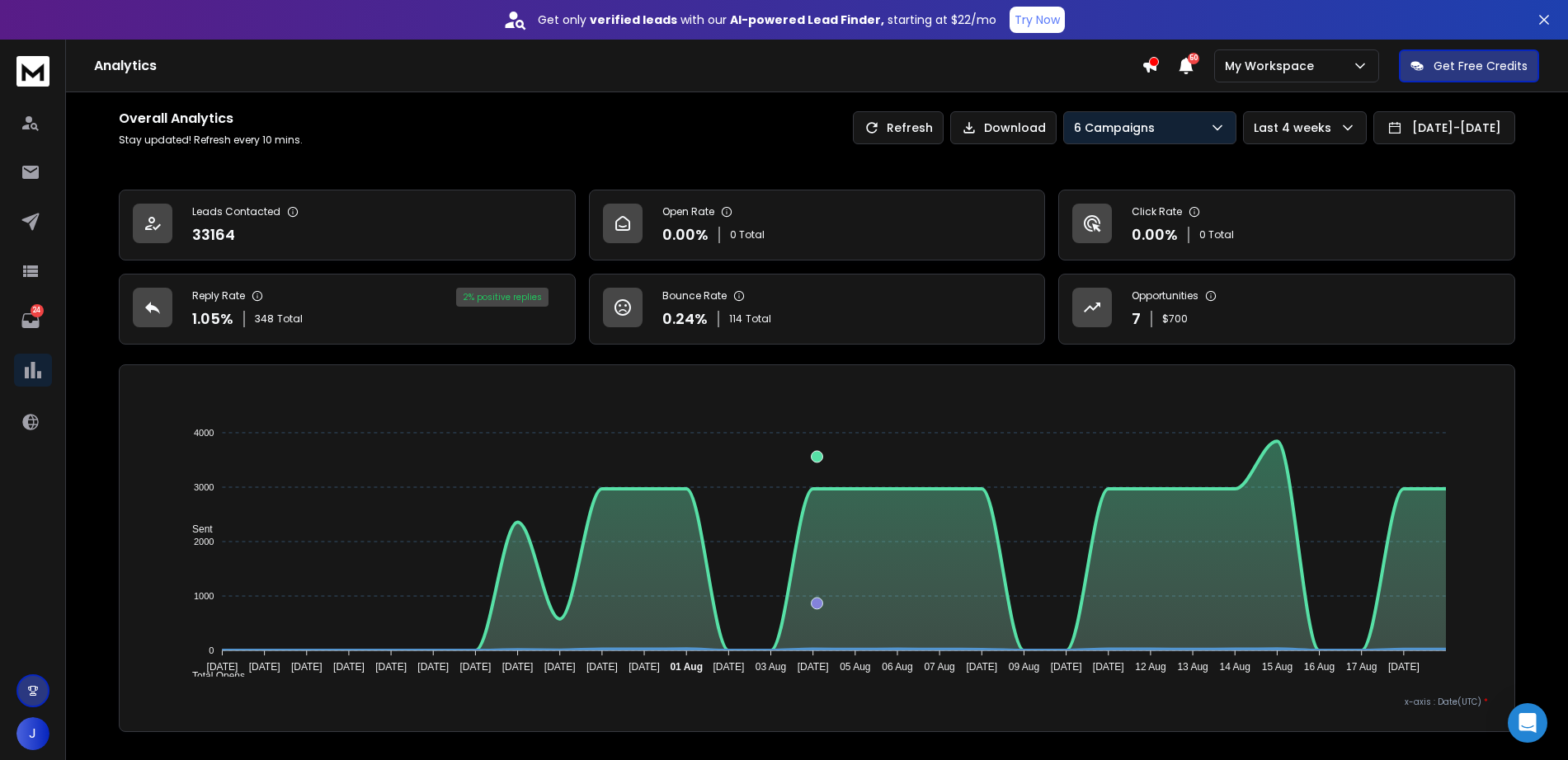
click at [1103, 130] on p "6 Campaigns" at bounding box center [1117, 128] width 87 height 17
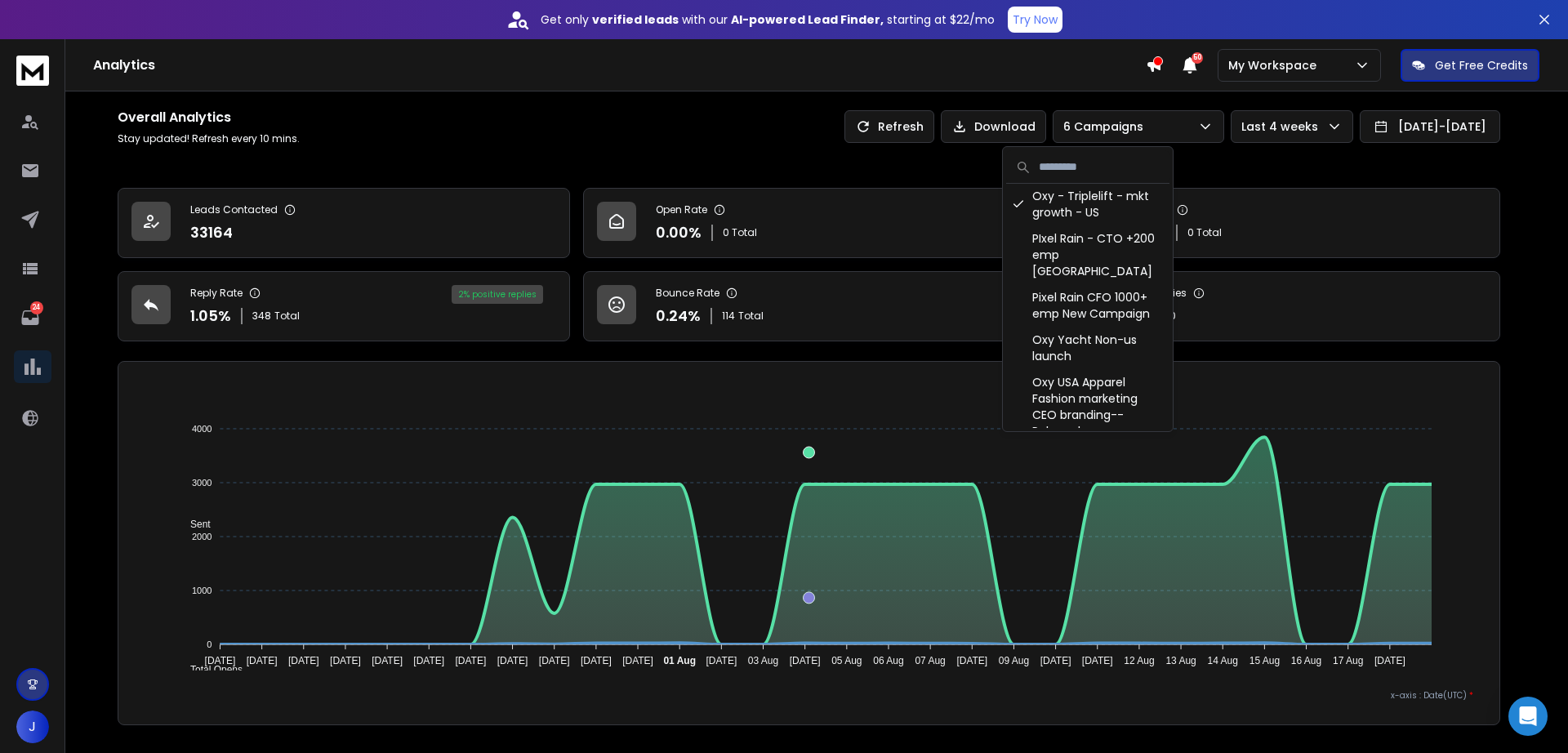
scroll to position [469, 0]
click at [921, 159] on div "Overall Analytics Stay updated! Refresh every 10 mins. Refresh Download 6 Campa…" at bounding box center [808, 625] width 1382 height 1034
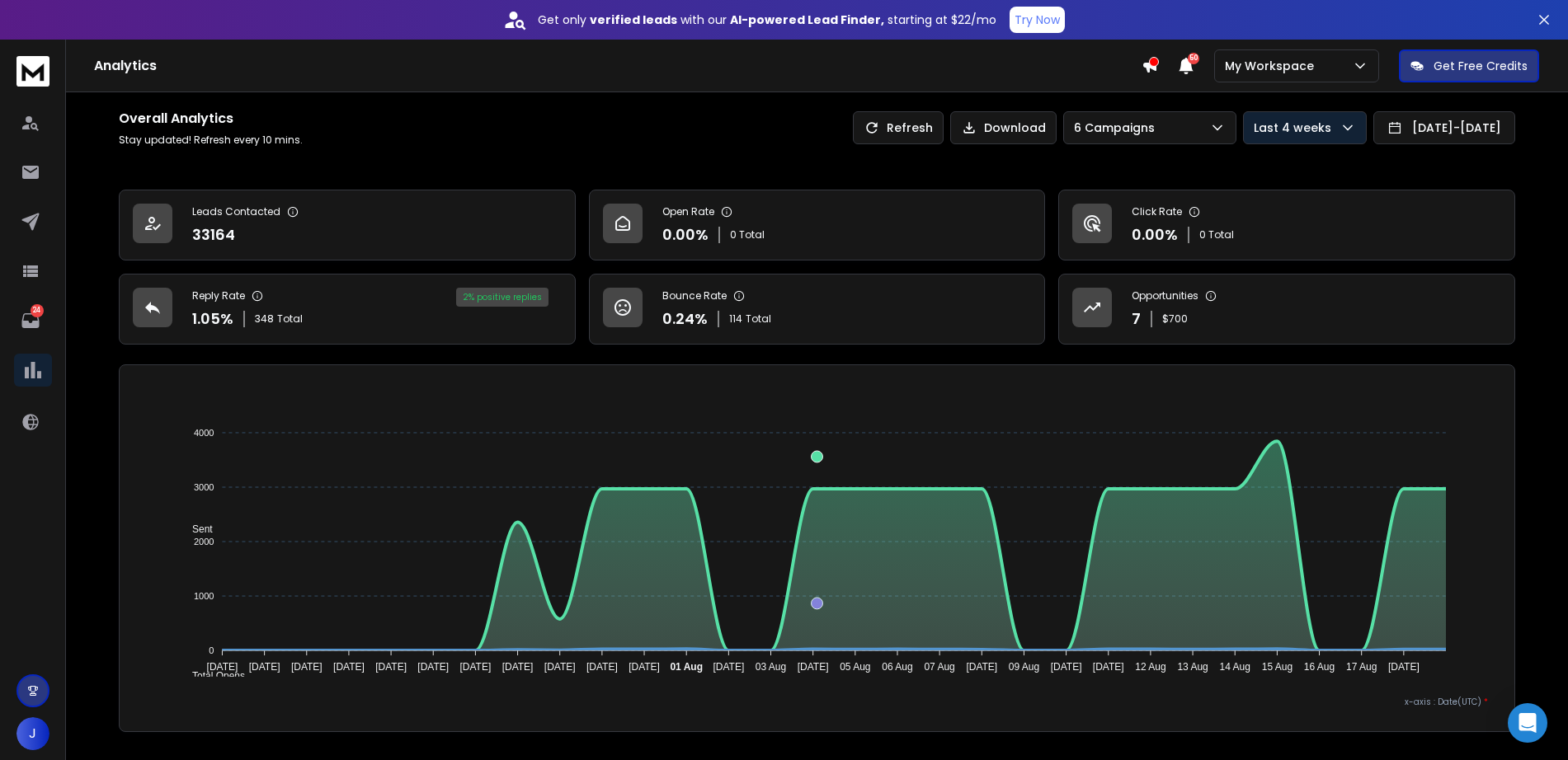
click at [1258, 130] on p "Last 4 weeks" at bounding box center [1295, 128] width 84 height 17
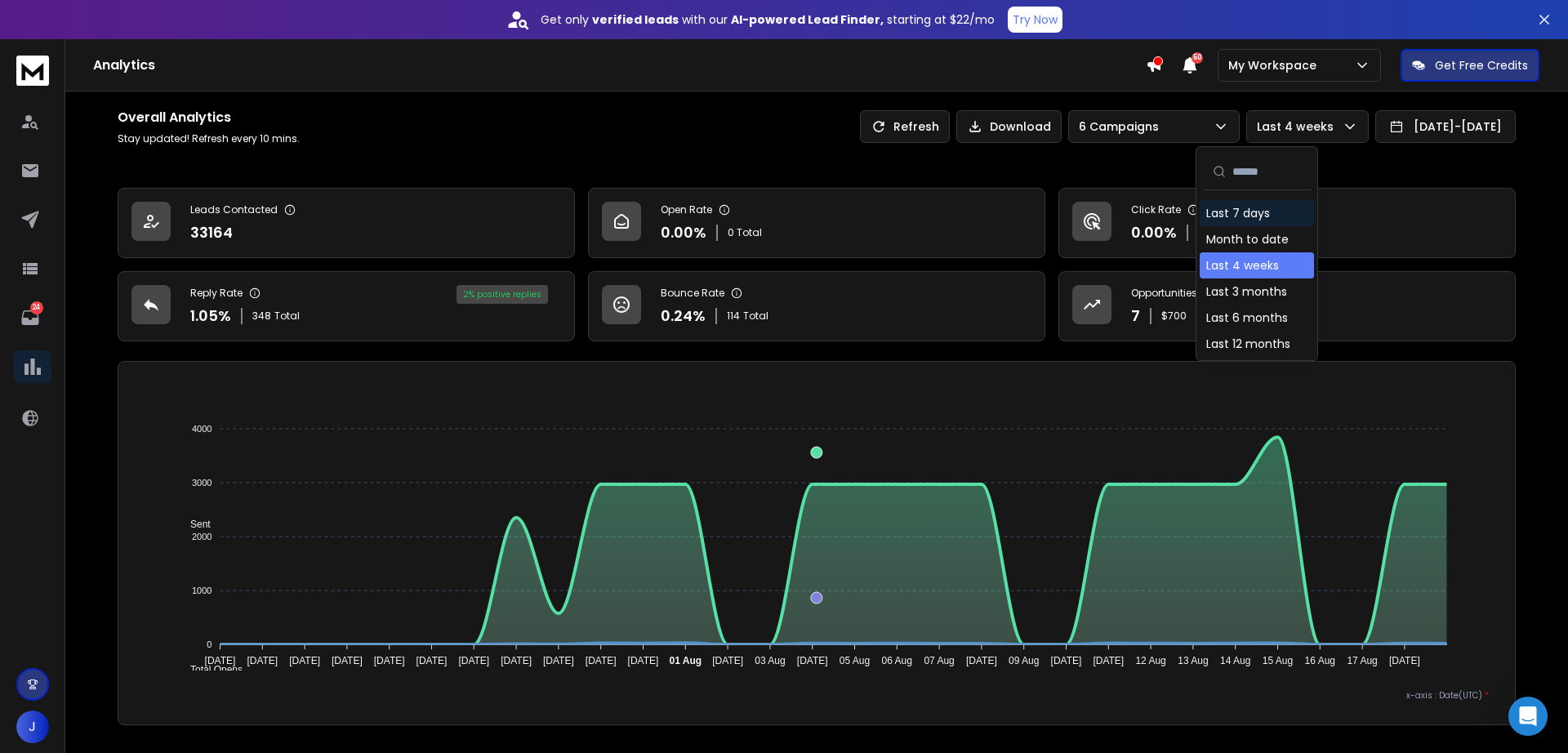
click at [1245, 212] on div "Last 7 days" at bounding box center [1238, 213] width 64 height 16
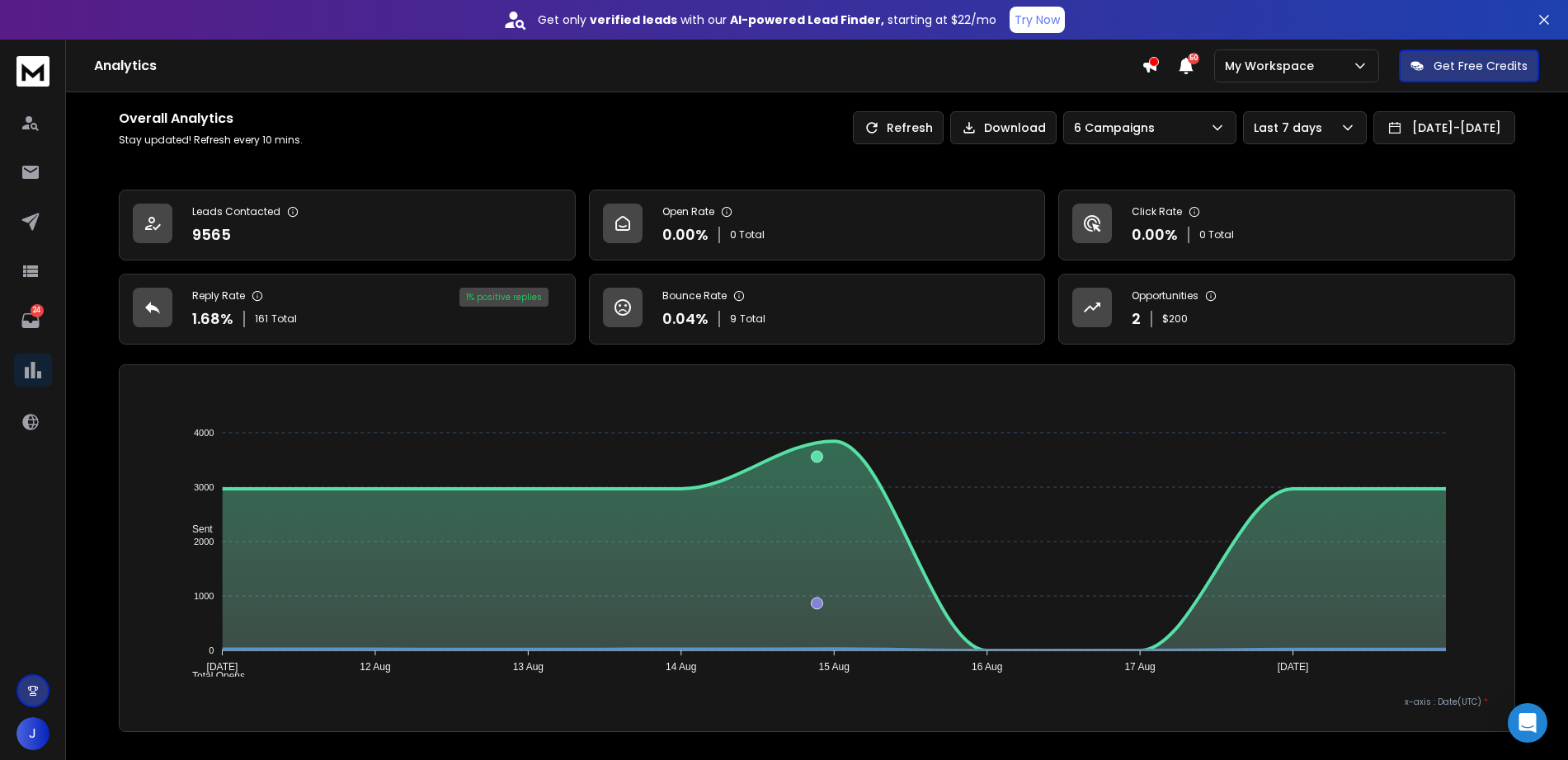
click at [1153, 347] on div "Leads Contacted 9565 Open Rate 0.00 % 0 Total Click Rate 0.00 % 0 Total Reply R…" at bounding box center [816, 460] width 1396 height 543
click at [23, 312] on icon at bounding box center [30, 320] width 19 height 19
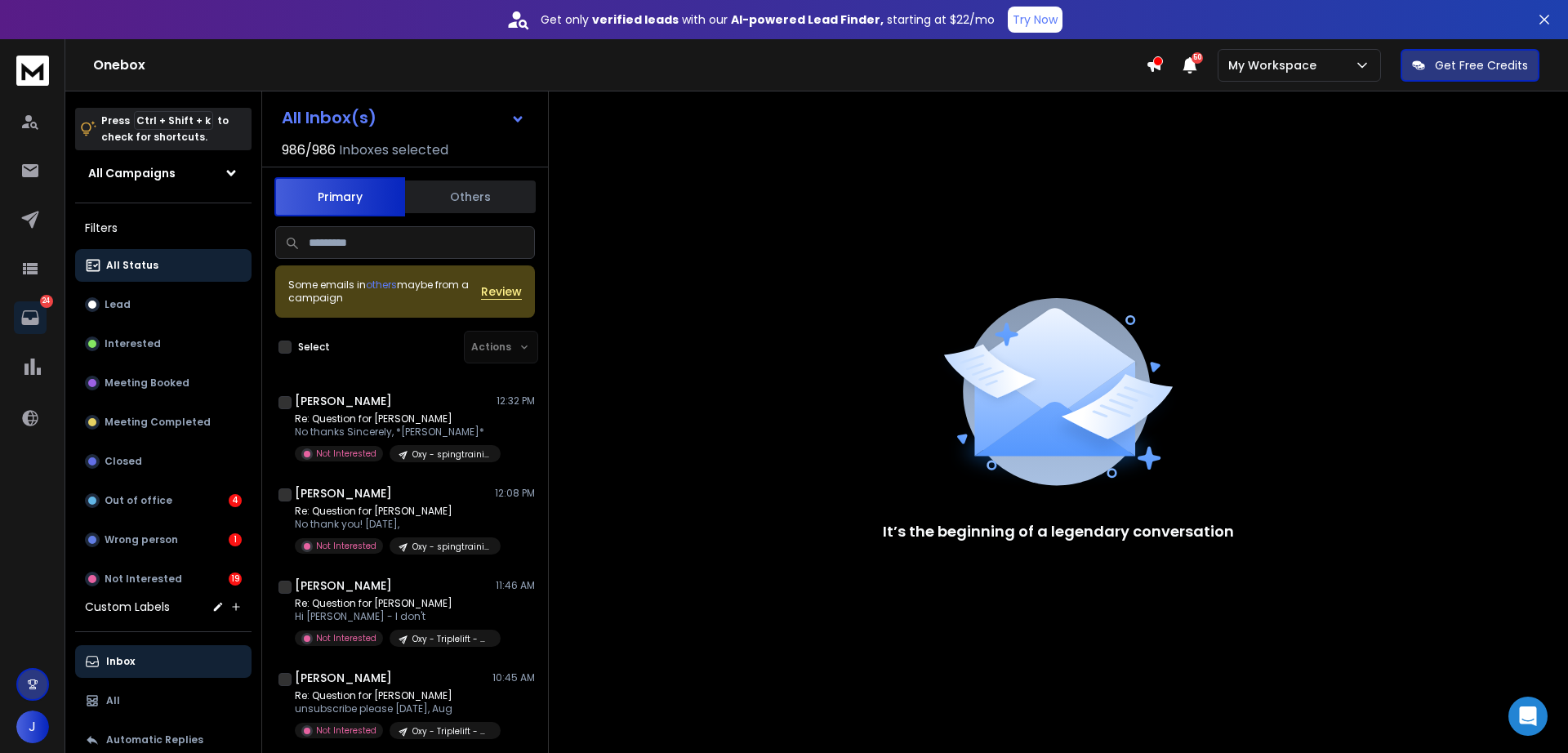
click at [212, 363] on div "All Status Lead Interested Meeting Booked Meeting Completed Closed Out of offic…" at bounding box center [163, 422] width 177 height 346
click at [212, 342] on button "Interested" at bounding box center [163, 344] width 177 height 33
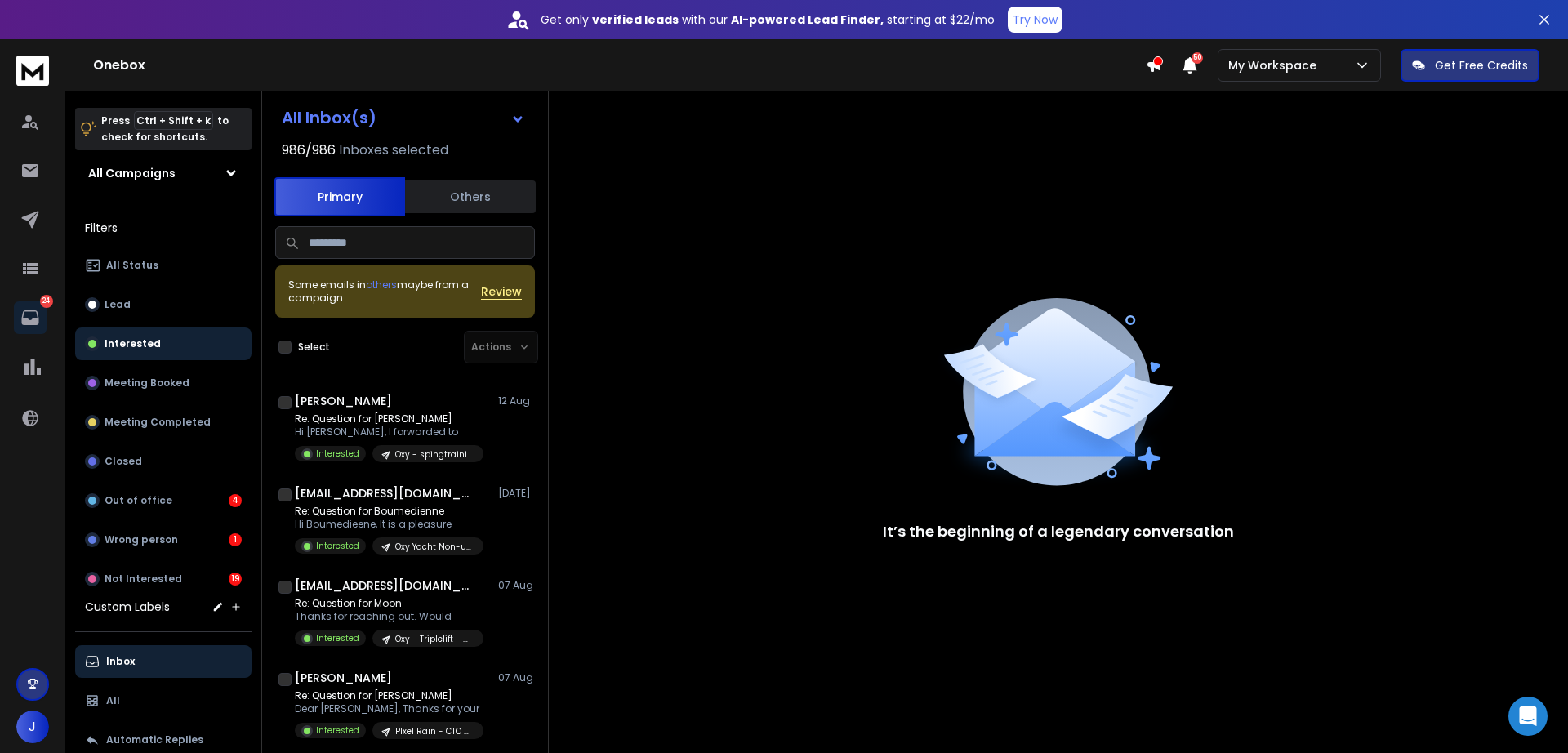
click at [792, 638] on div "It’s the beginning of a legendary conversation" at bounding box center [1058, 411] width 1019 height 640
